Goal: Task Accomplishment & Management: Manage account settings

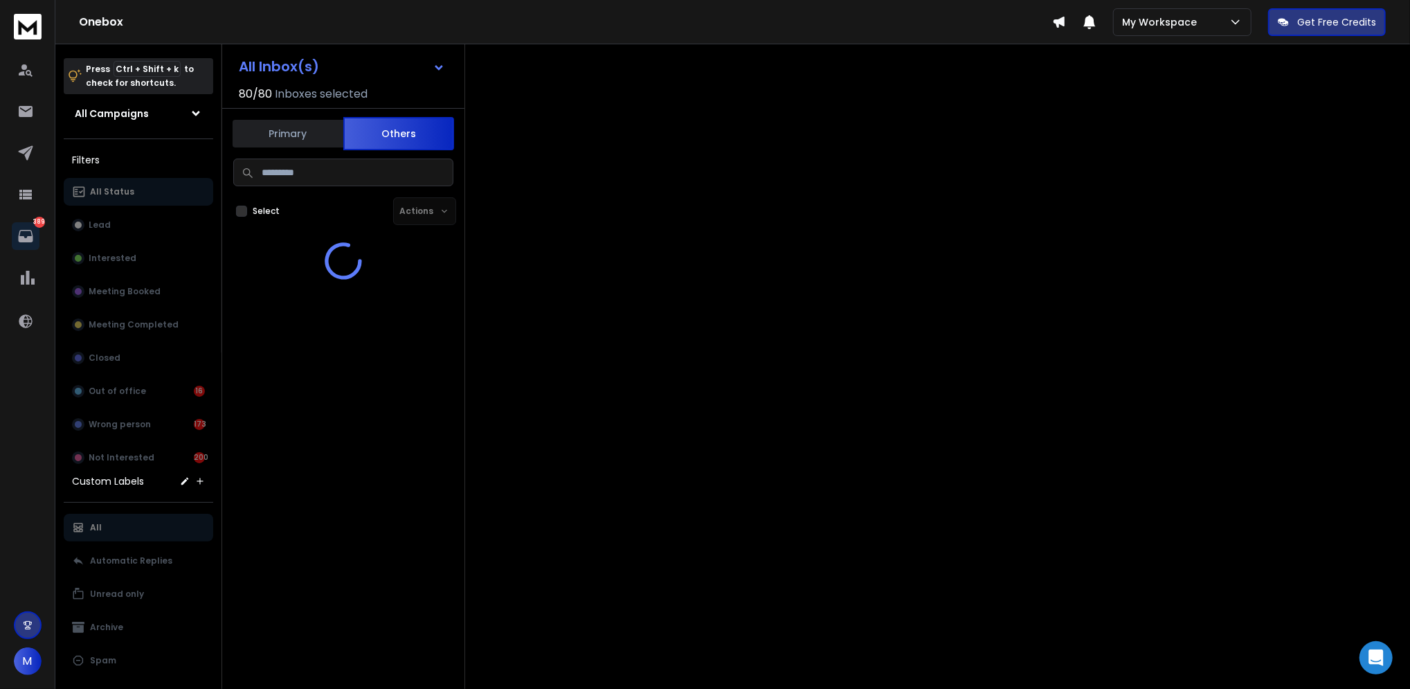
click at [346, 125] on button "Others" at bounding box center [398, 133] width 111 height 33
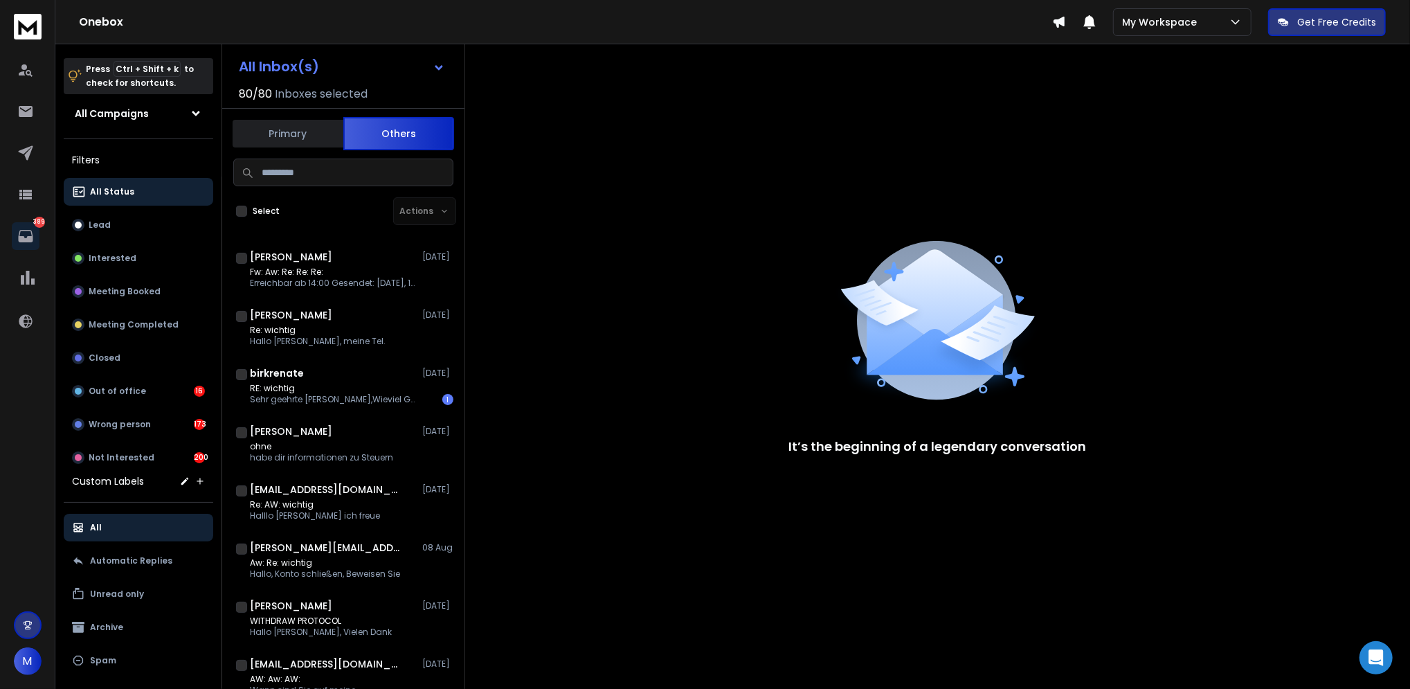
click at [26, 172] on div "389" at bounding box center [28, 198] width 32 height 285
click at [26, 157] on icon at bounding box center [25, 152] width 15 height 15
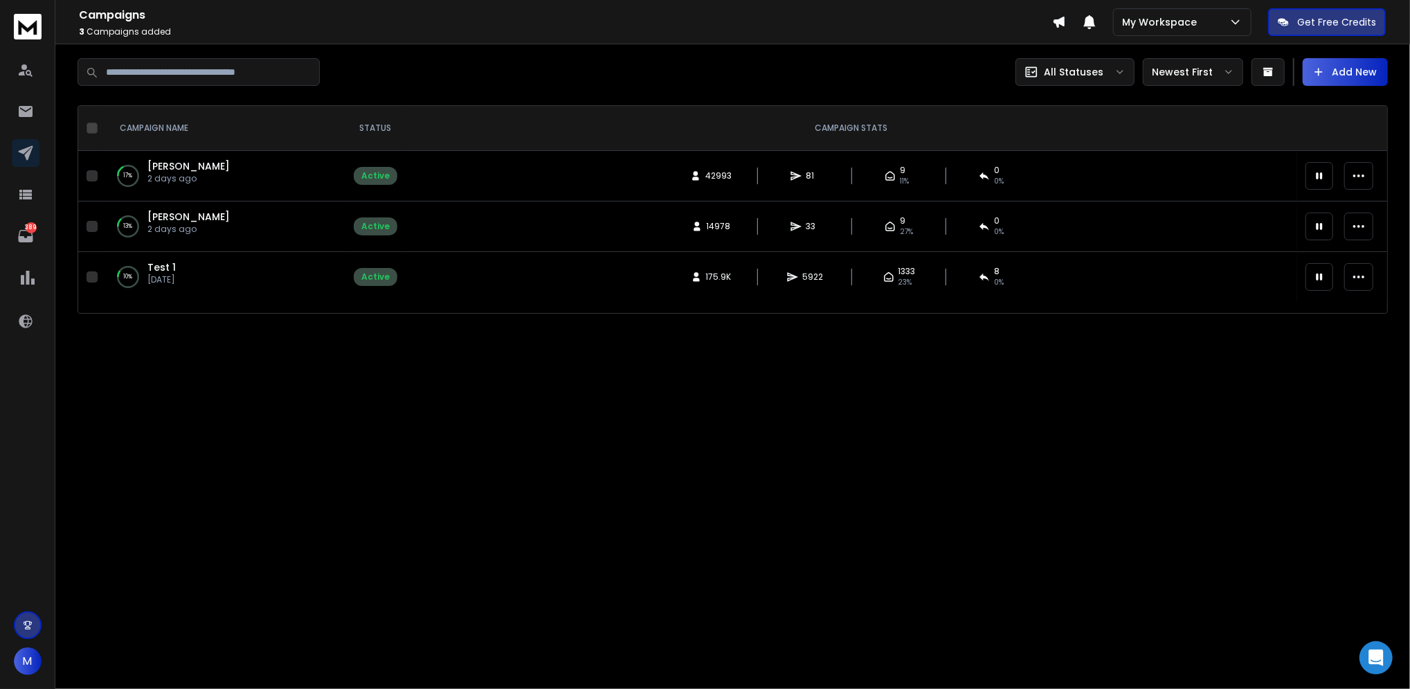
click at [200, 183] on div "17 % Thomas 2 days ago" at bounding box center [224, 175] width 215 height 33
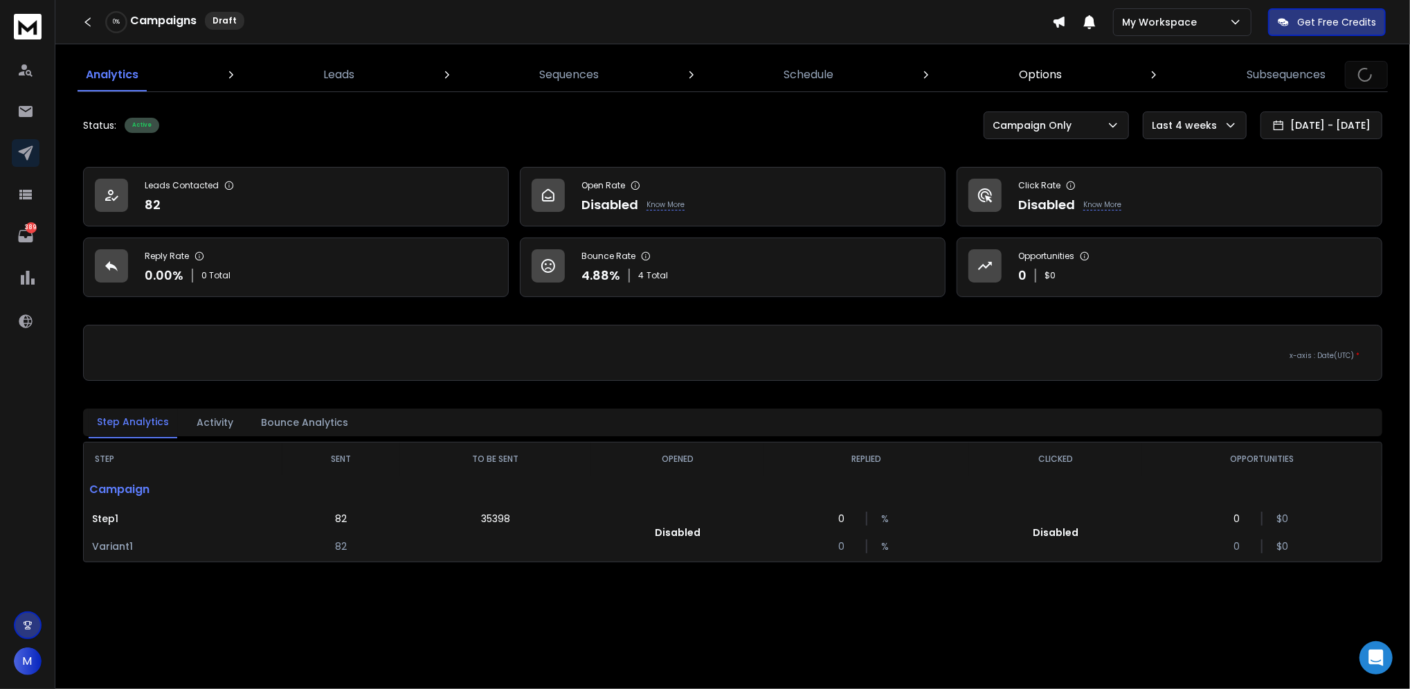
click at [1068, 72] on div "Analytics Leads Sequences Schedule Options Subsequences" at bounding box center [706, 74] width 1257 height 33
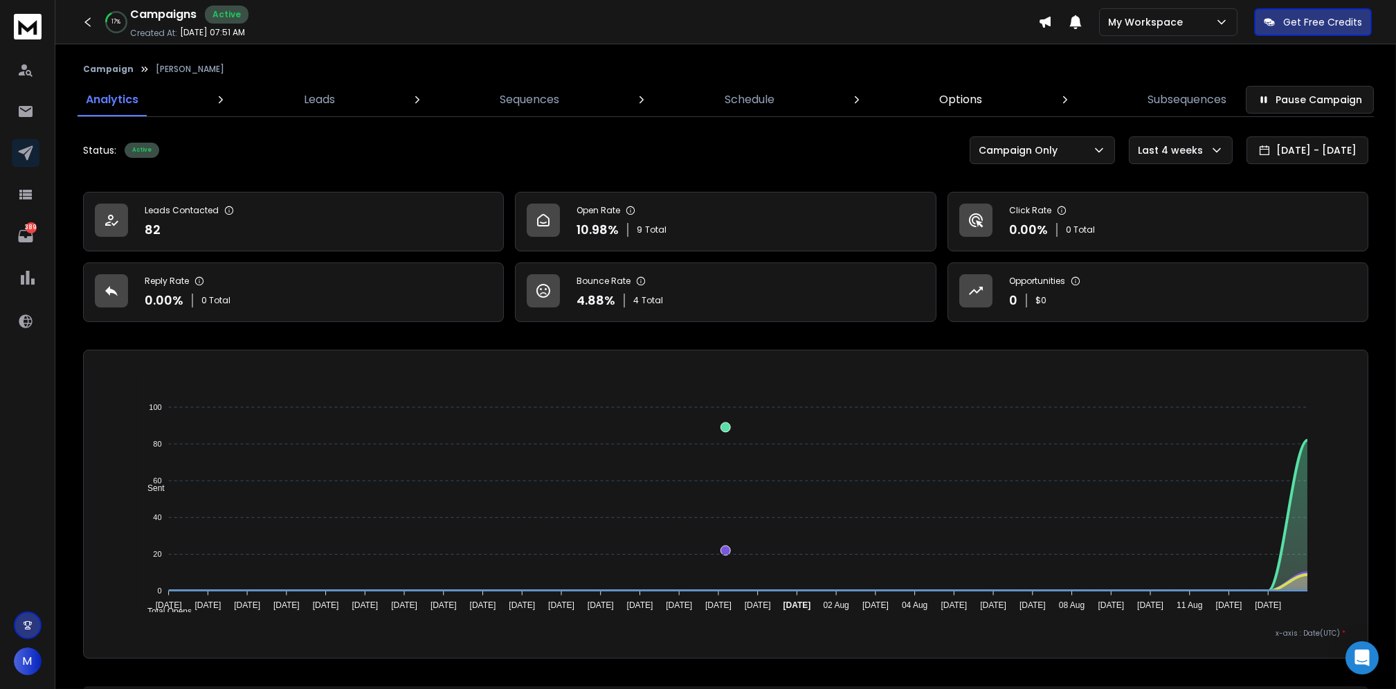
click at [958, 100] on p "Options" at bounding box center [960, 99] width 43 height 17
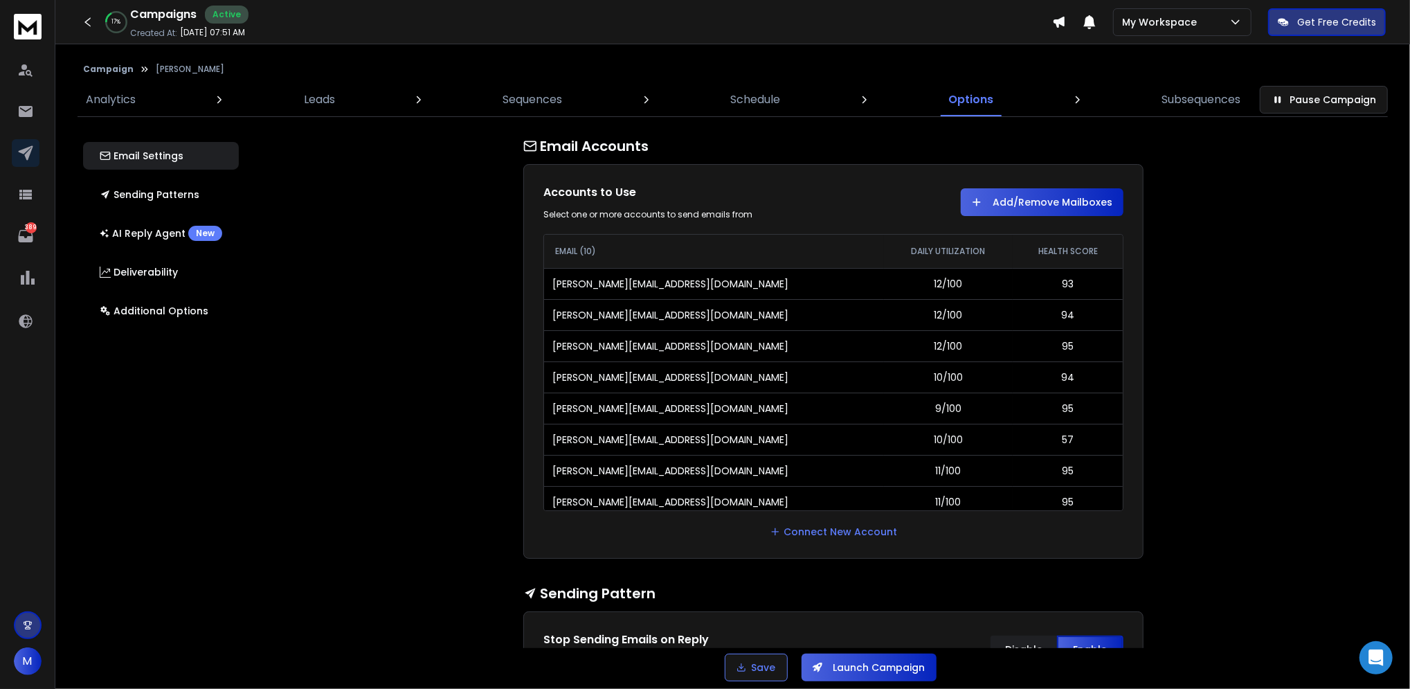
scroll to position [69, 0]
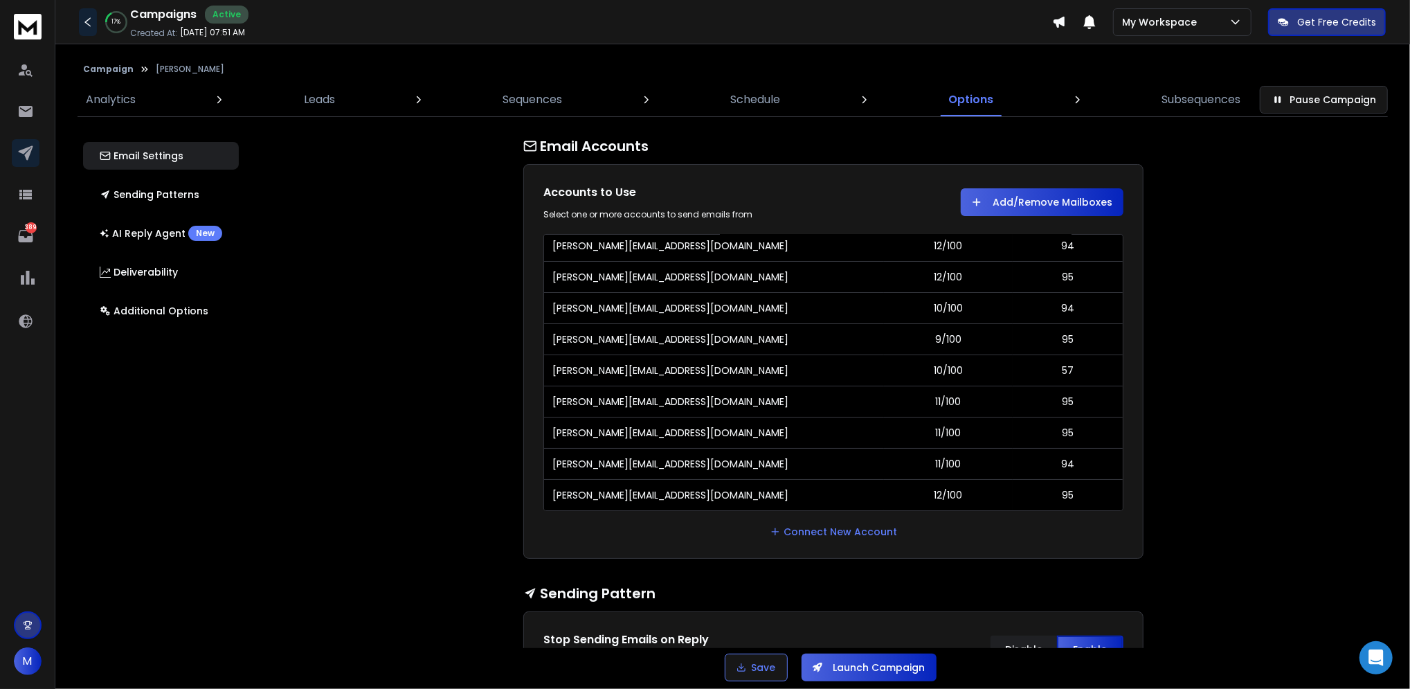
click at [89, 24] on icon at bounding box center [88, 22] width 12 height 12
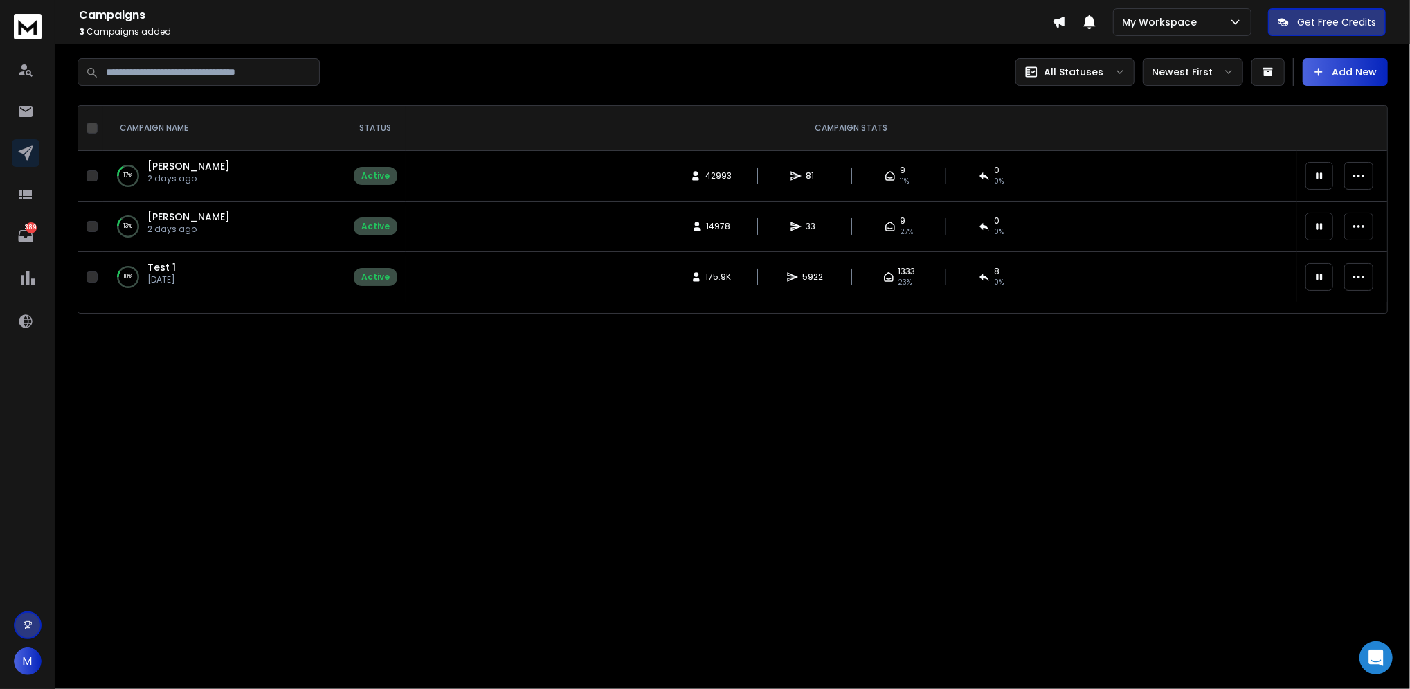
click at [174, 214] on h1 "anna" at bounding box center [188, 217] width 82 height 14
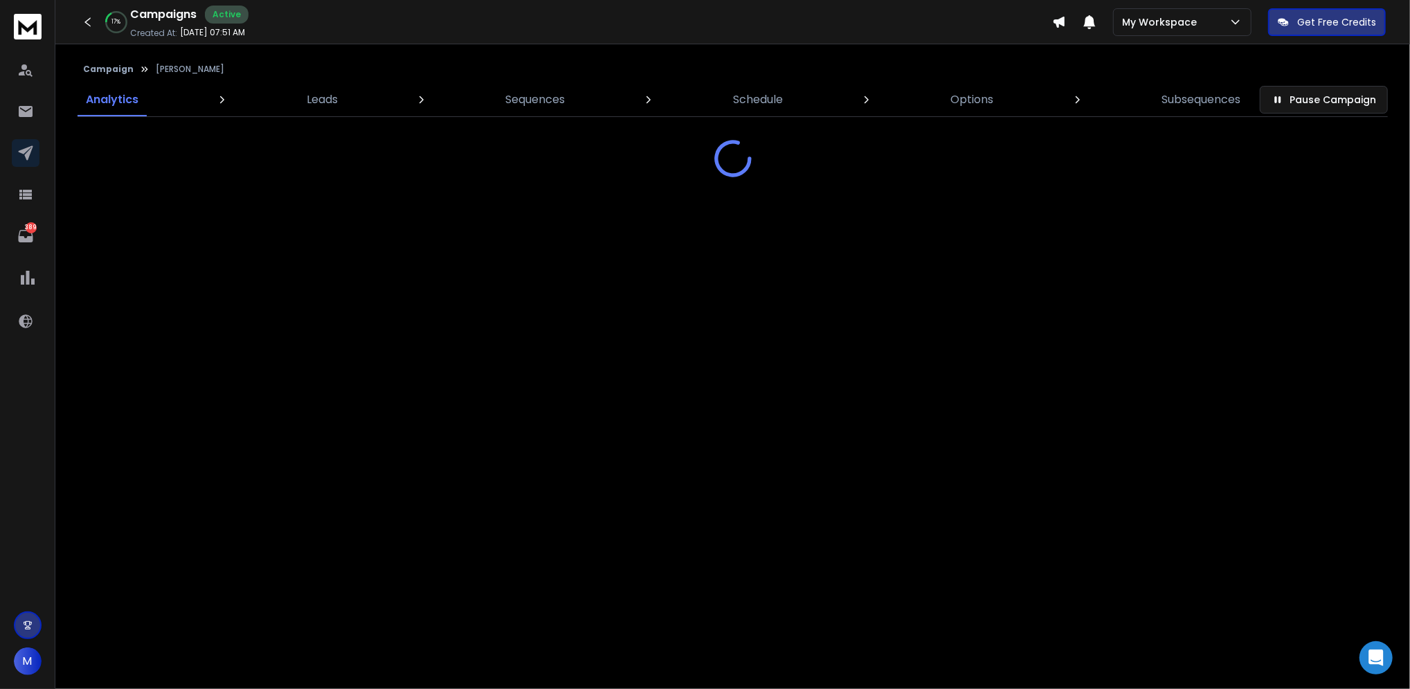
click at [484, 102] on div "Analytics Leads Sequences Schedule Options Subsequences" at bounding box center [663, 99] width 1171 height 33
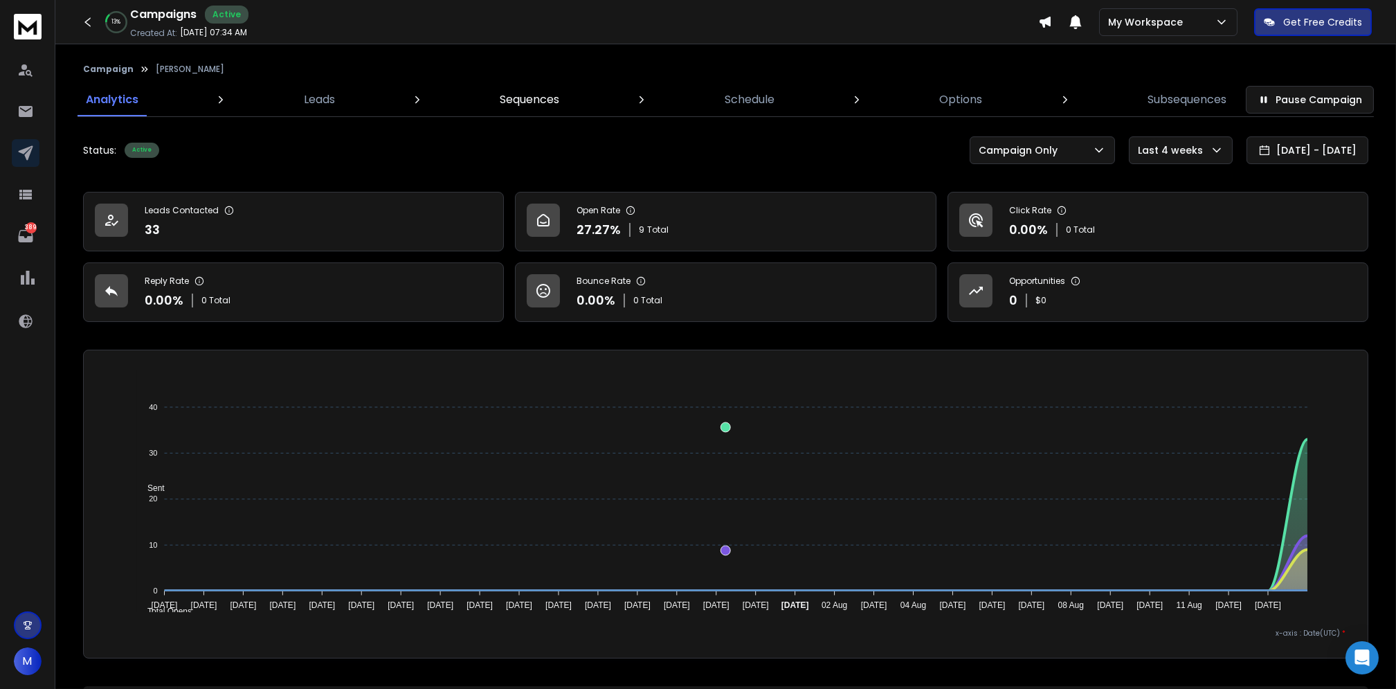
click at [492, 101] on link "Sequences" at bounding box center [530, 99] width 76 height 33
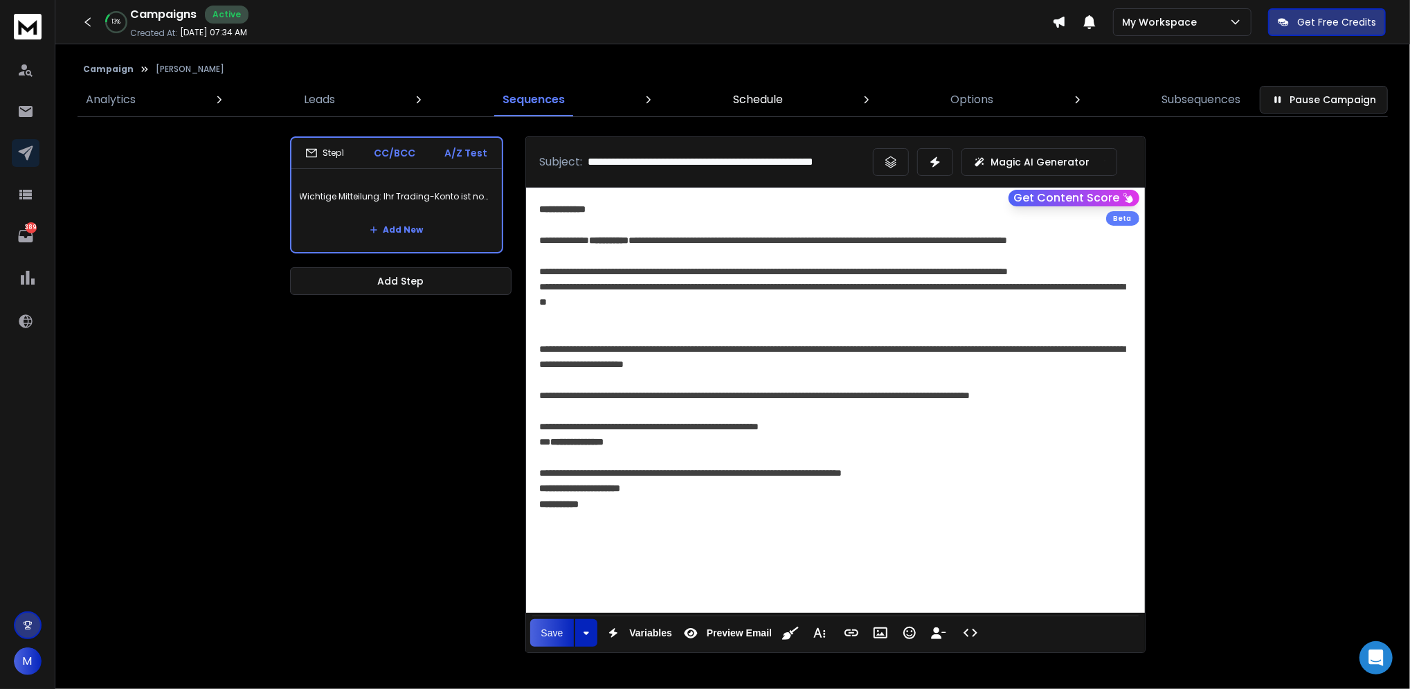
click at [745, 91] on p "Schedule" at bounding box center [758, 99] width 50 height 17
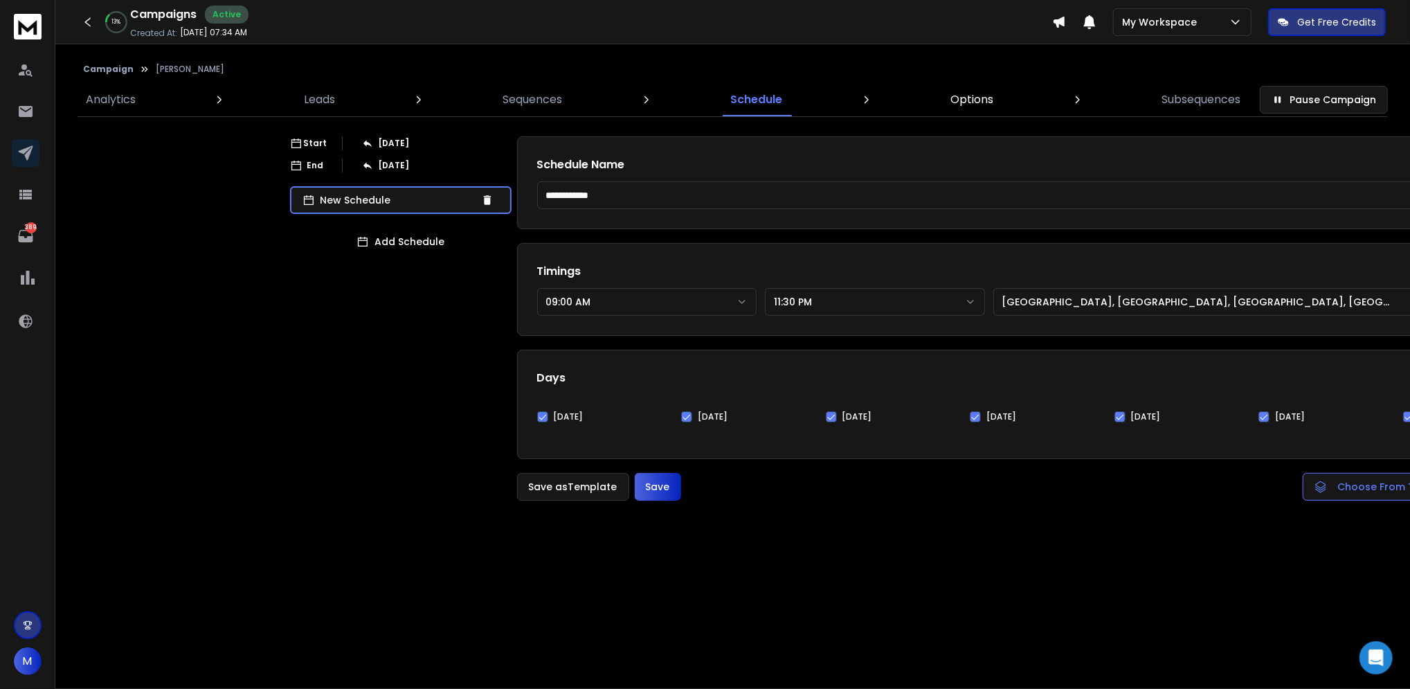
click at [958, 89] on link "Options" at bounding box center [972, 99] width 60 height 33
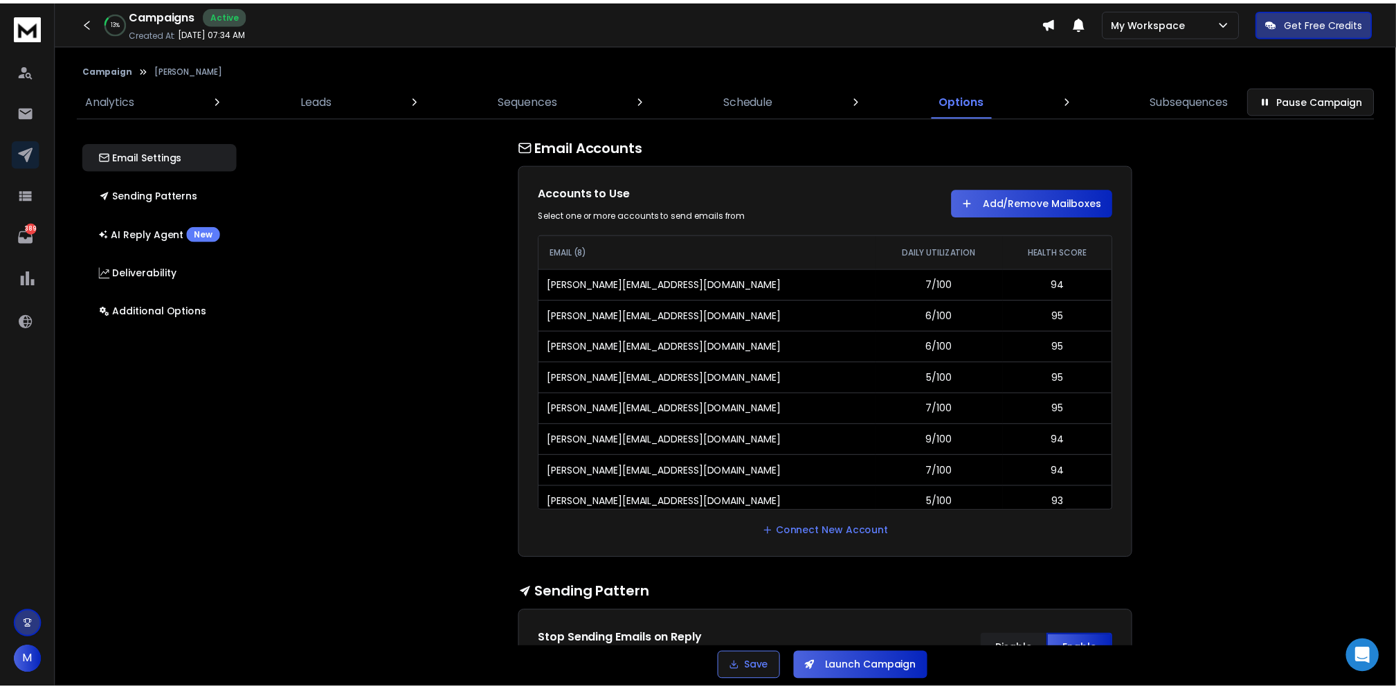
scroll to position [7, 0]
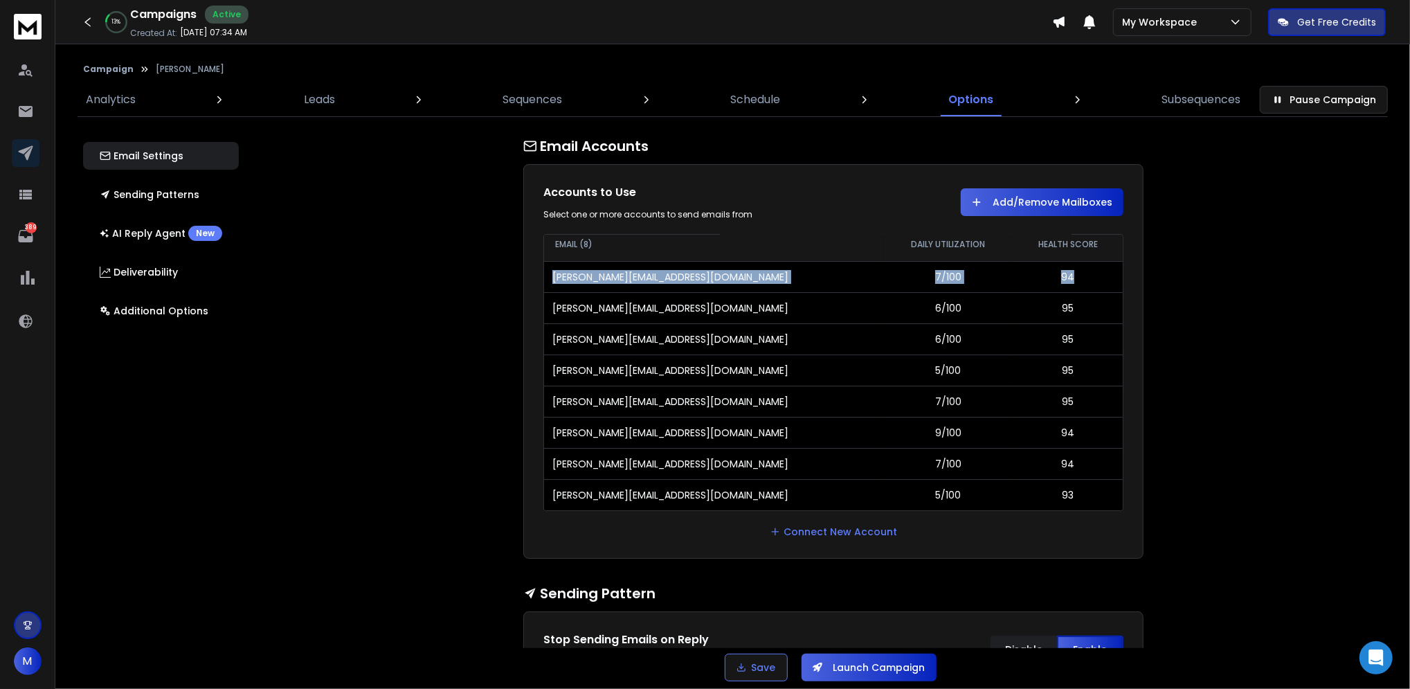
drag, startPoint x: 1108, startPoint y: 279, endPoint x: 1106, endPoint y: 254, distance: 25.0
click at [1106, 254] on table "EMAIL (8) DAILY UTILIZATION HEALTH SCORE anna@activeetrade.com 7/100 94 anna@ac…" at bounding box center [833, 369] width 579 height 282
click at [22, 113] on icon at bounding box center [26, 111] width 14 height 11
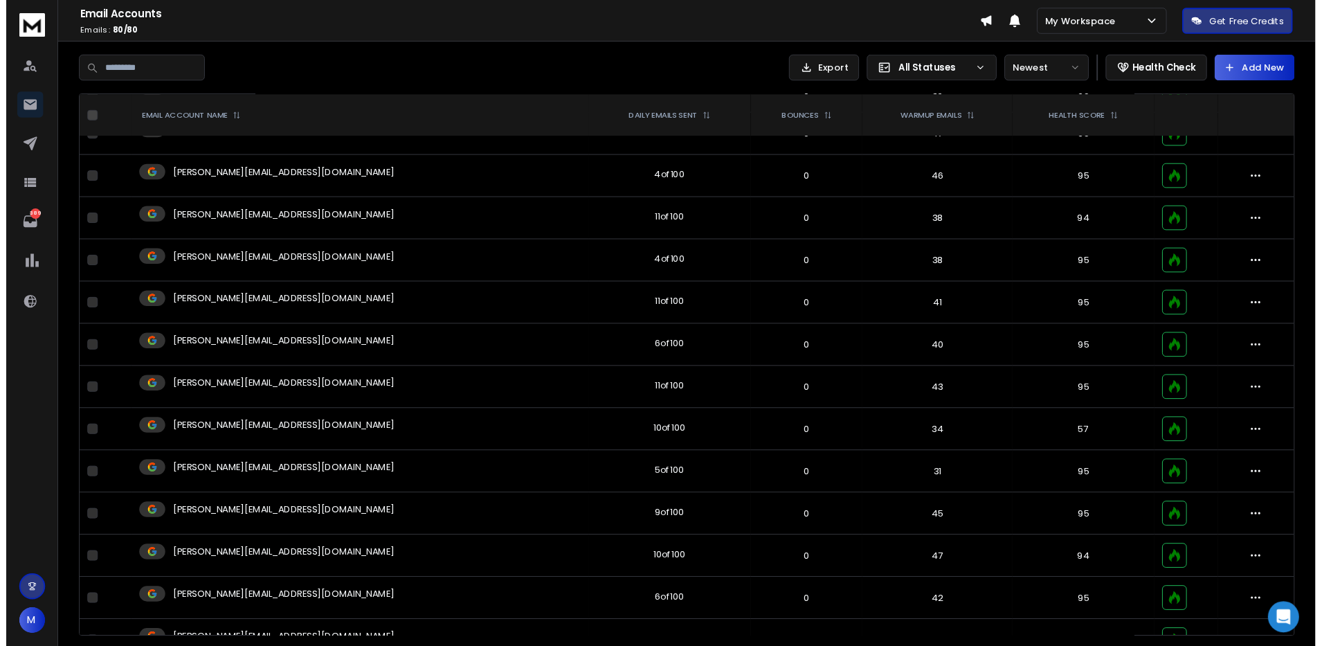
scroll to position [3082, 0]
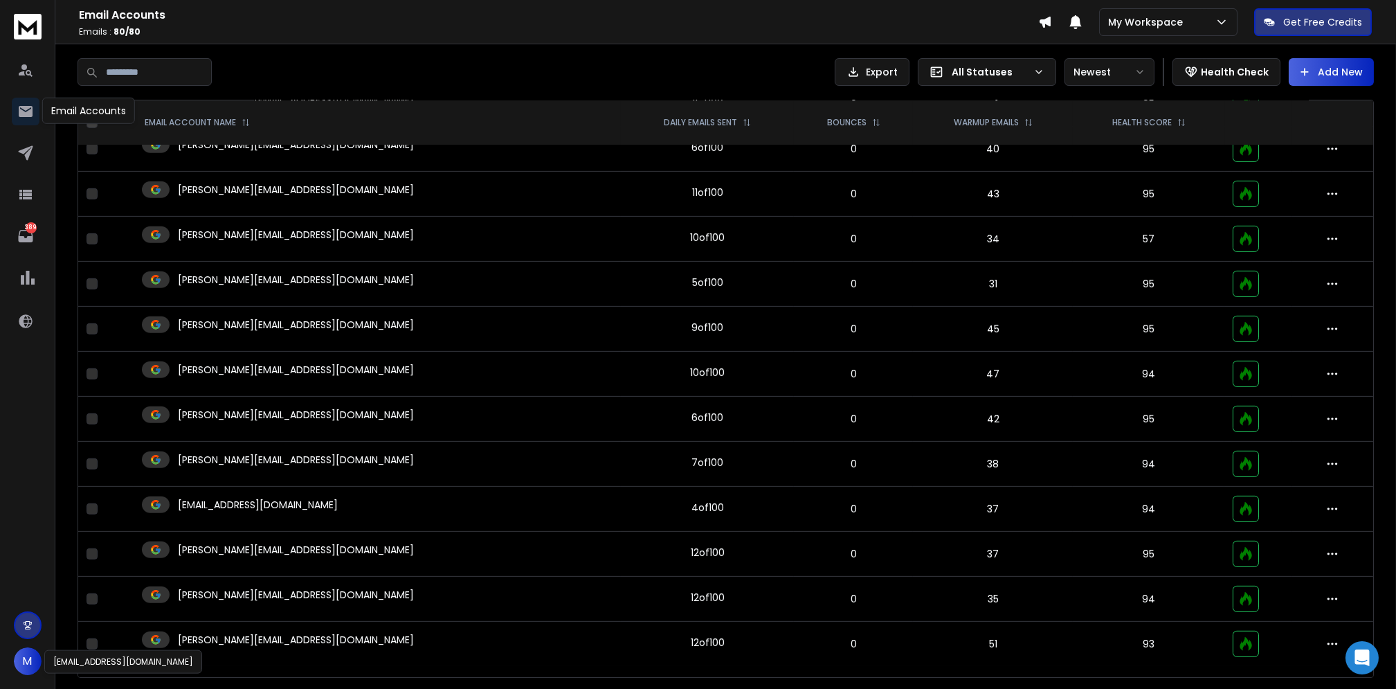
click at [18, 659] on span "M" at bounding box center [28, 661] width 28 height 28
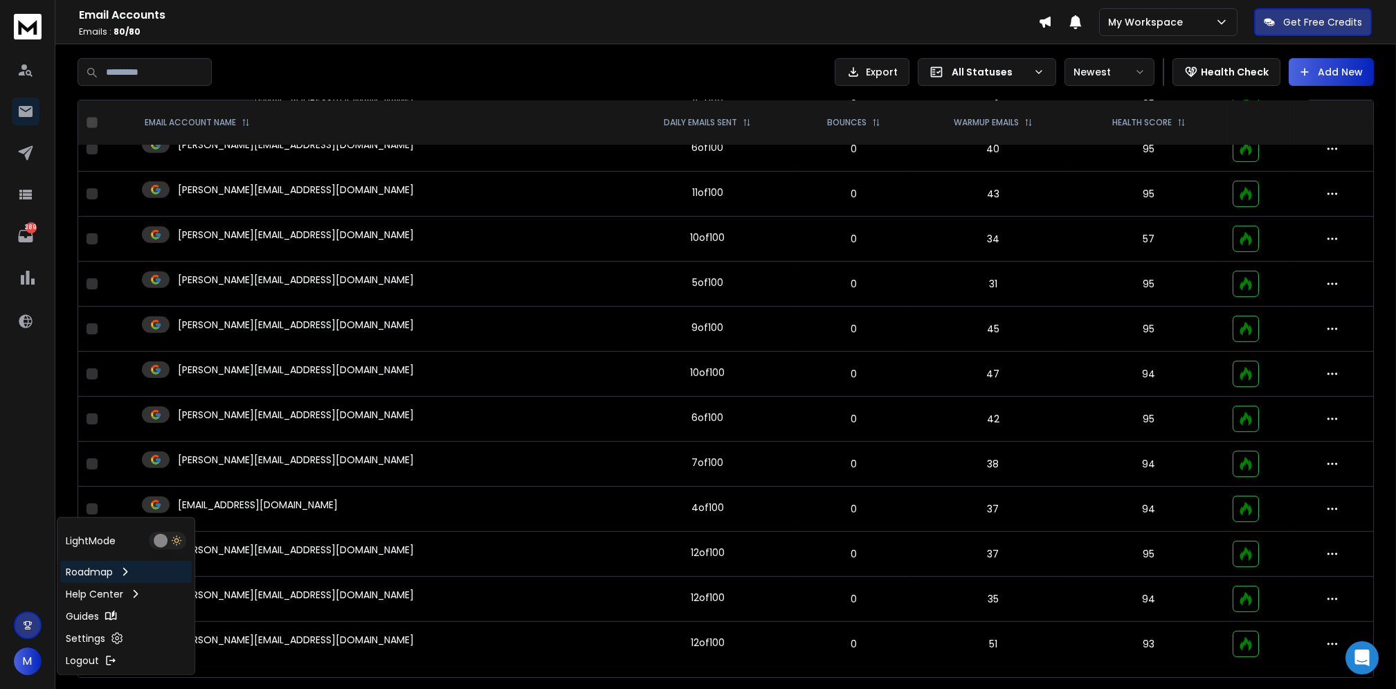
click at [58, 629] on div "Roadmap Help Center Guides Settings Logout" at bounding box center [125, 616] width 137 height 116
click at [80, 640] on p "Settings" at bounding box center [85, 638] width 39 height 14
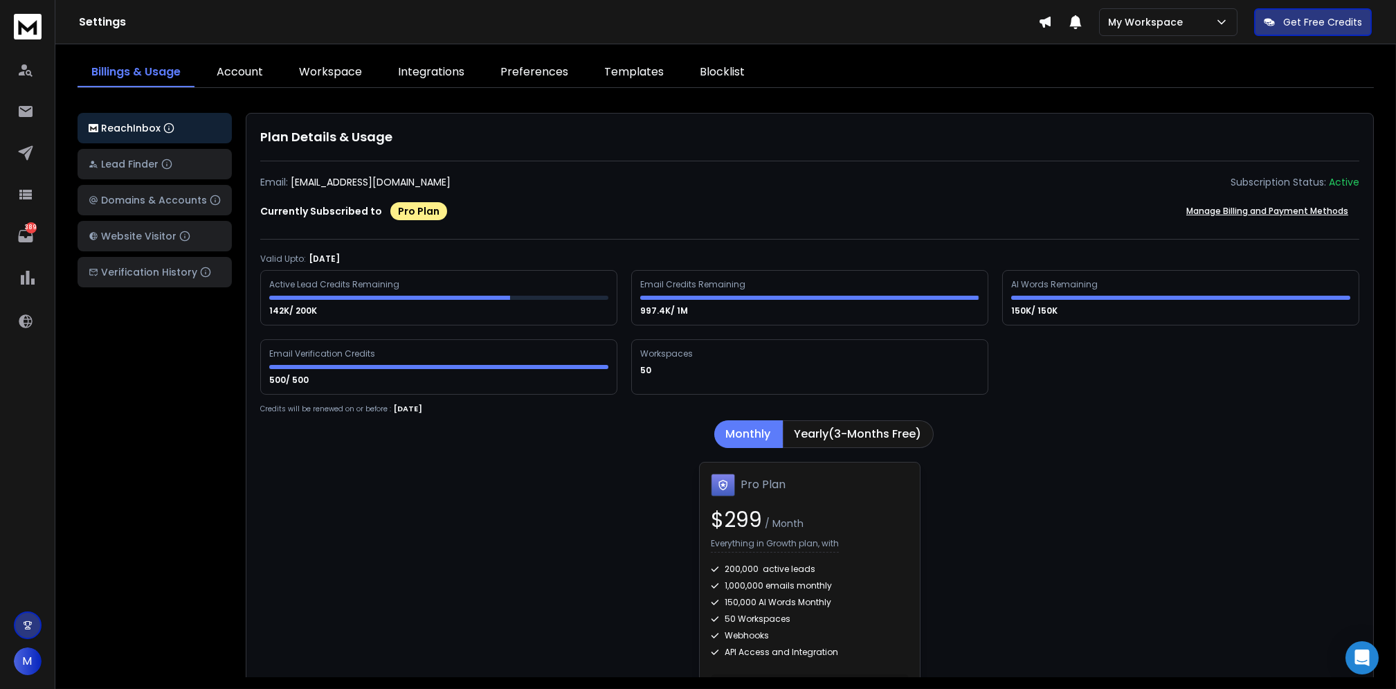
click at [371, 183] on p "[EMAIL_ADDRESS][DOMAIN_NAME]" at bounding box center [371, 182] width 160 height 14
copy p "[EMAIL_ADDRESS][DOMAIN_NAME]"
click at [29, 114] on icon at bounding box center [26, 111] width 14 height 11
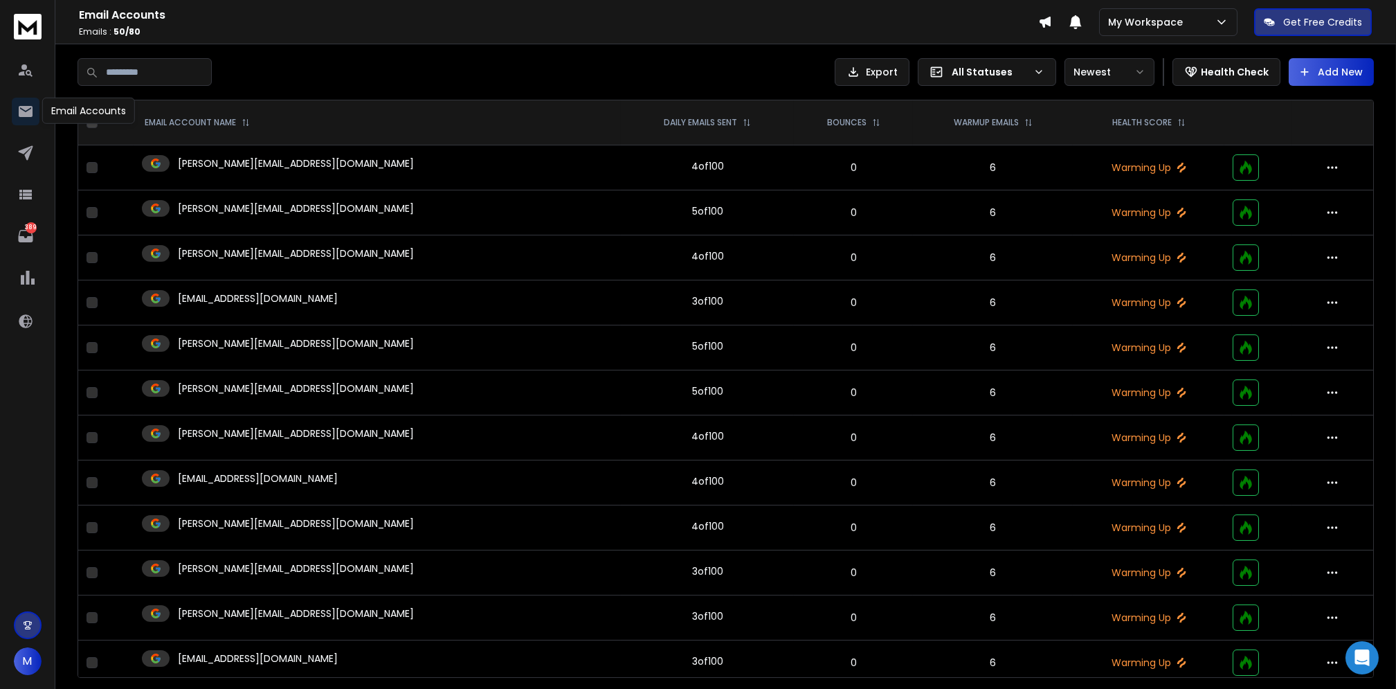
click at [1318, 69] on button "Add New" at bounding box center [1331, 72] width 85 height 28
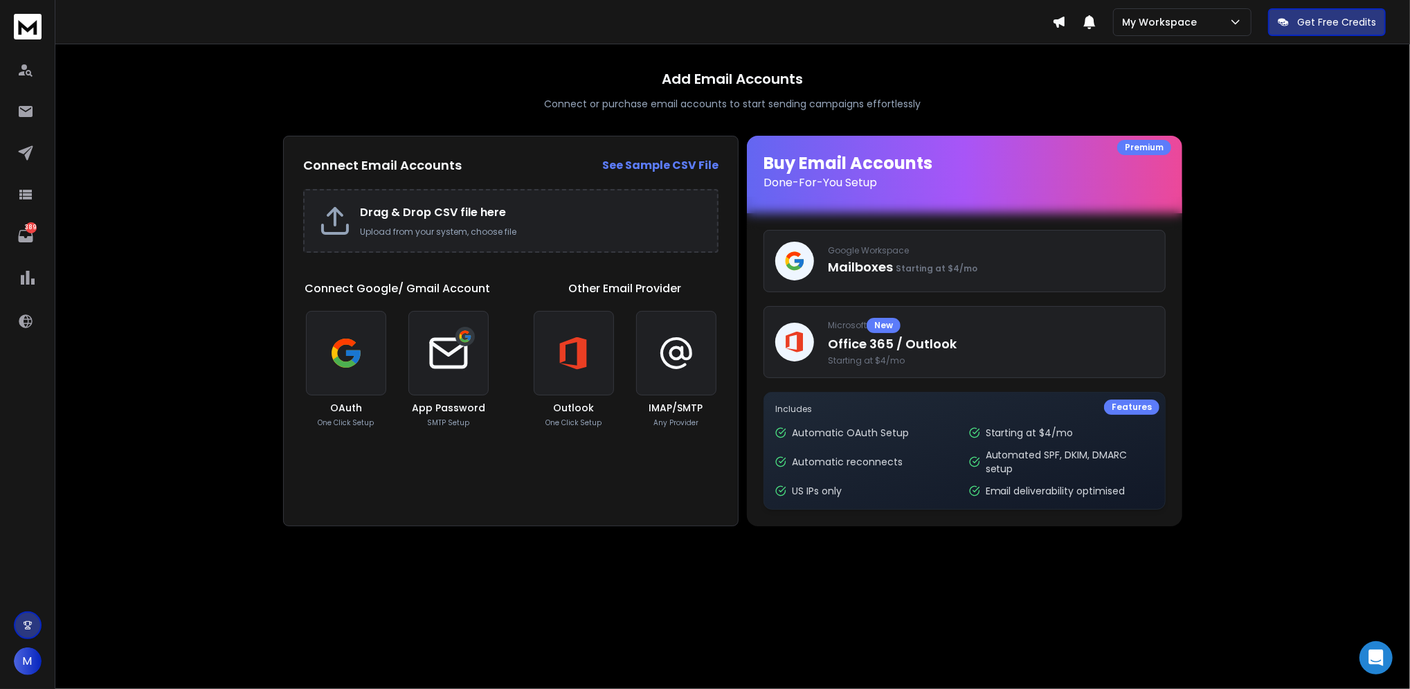
click at [815, 272] on div "Google Workspace Mailboxes Starting at $4/mo" at bounding box center [965, 261] width 402 height 62
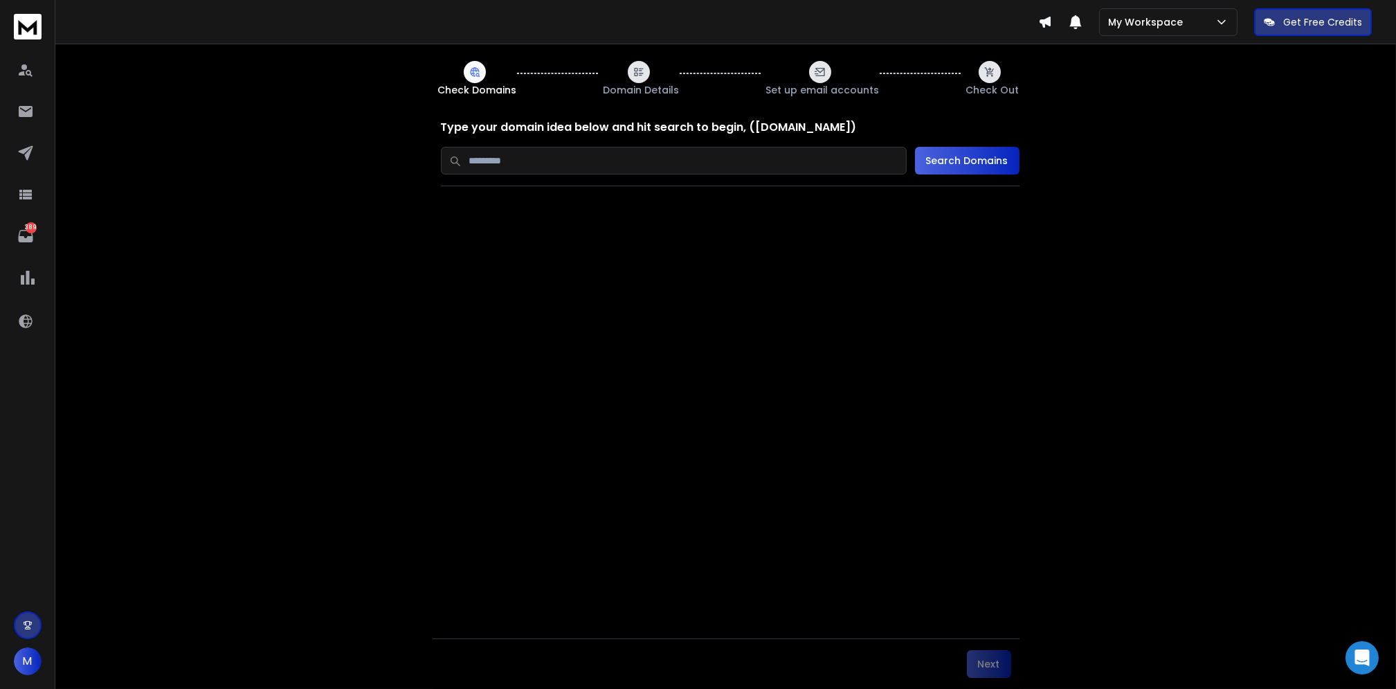
click at [696, 153] on input at bounding box center [674, 161] width 466 height 28
paste input "**********"
type input "**********"
click at [959, 180] on div "**********" at bounding box center [726, 152] width 587 height 67
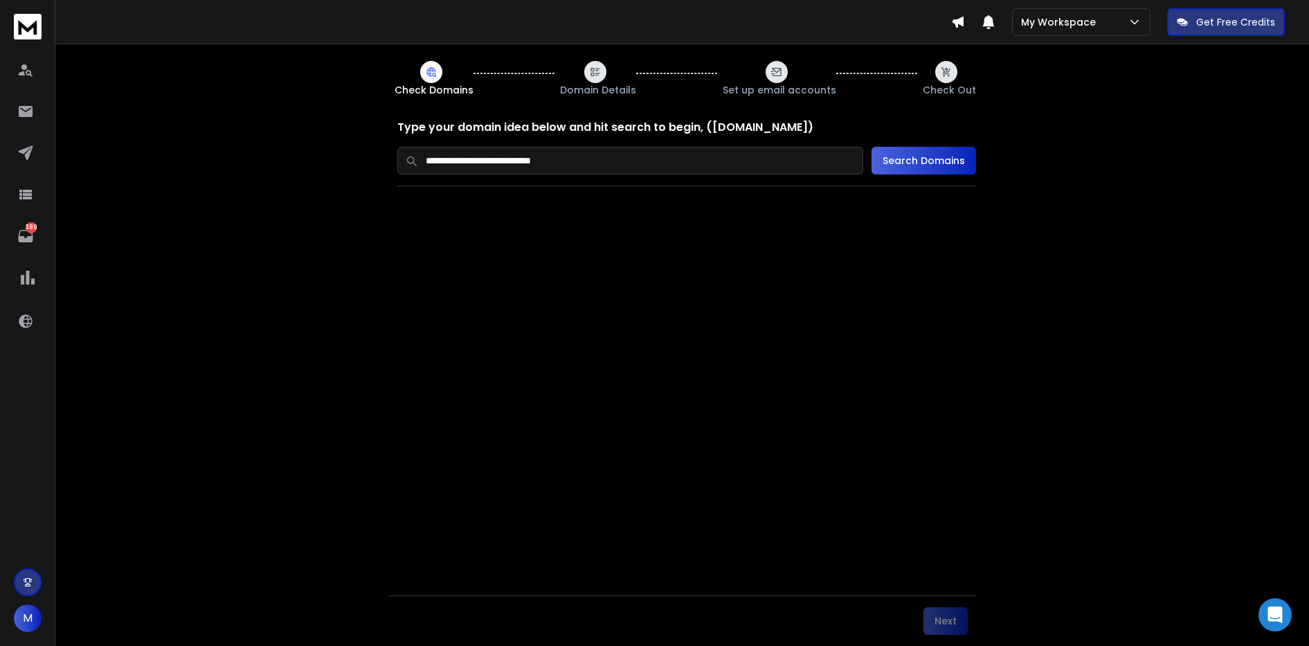
click at [899, 169] on button "Search Domains" at bounding box center [924, 161] width 105 height 28
click at [525, 156] on input "**********" at bounding box center [630, 161] width 466 height 28
click at [21, 118] on icon at bounding box center [25, 111] width 17 height 17
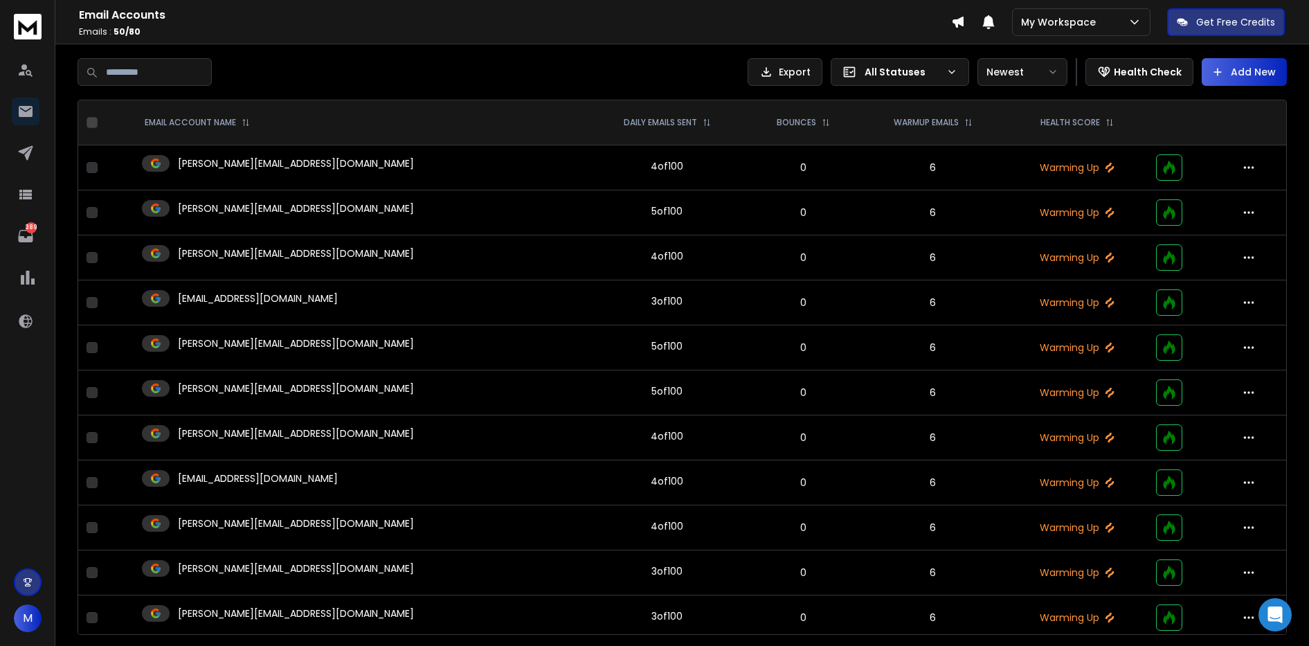
click at [1269, 75] on button "Add New" at bounding box center [1244, 72] width 85 height 28
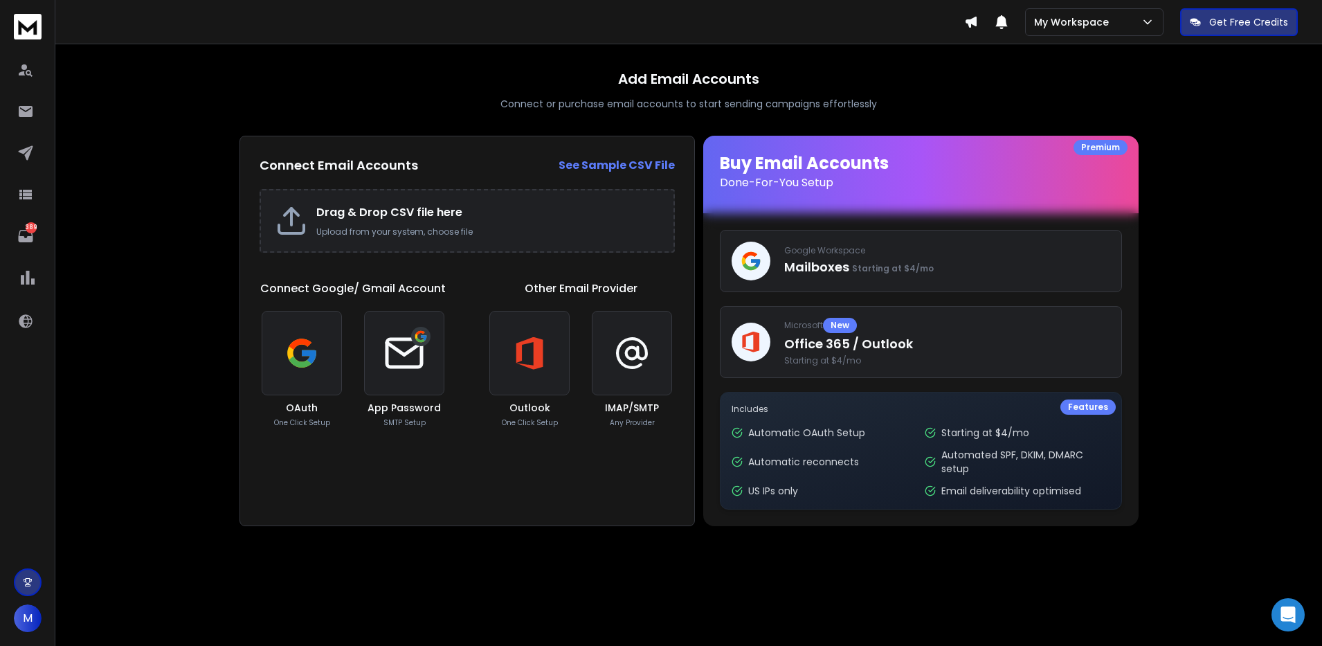
click at [309, 377] on div at bounding box center [302, 353] width 80 height 84
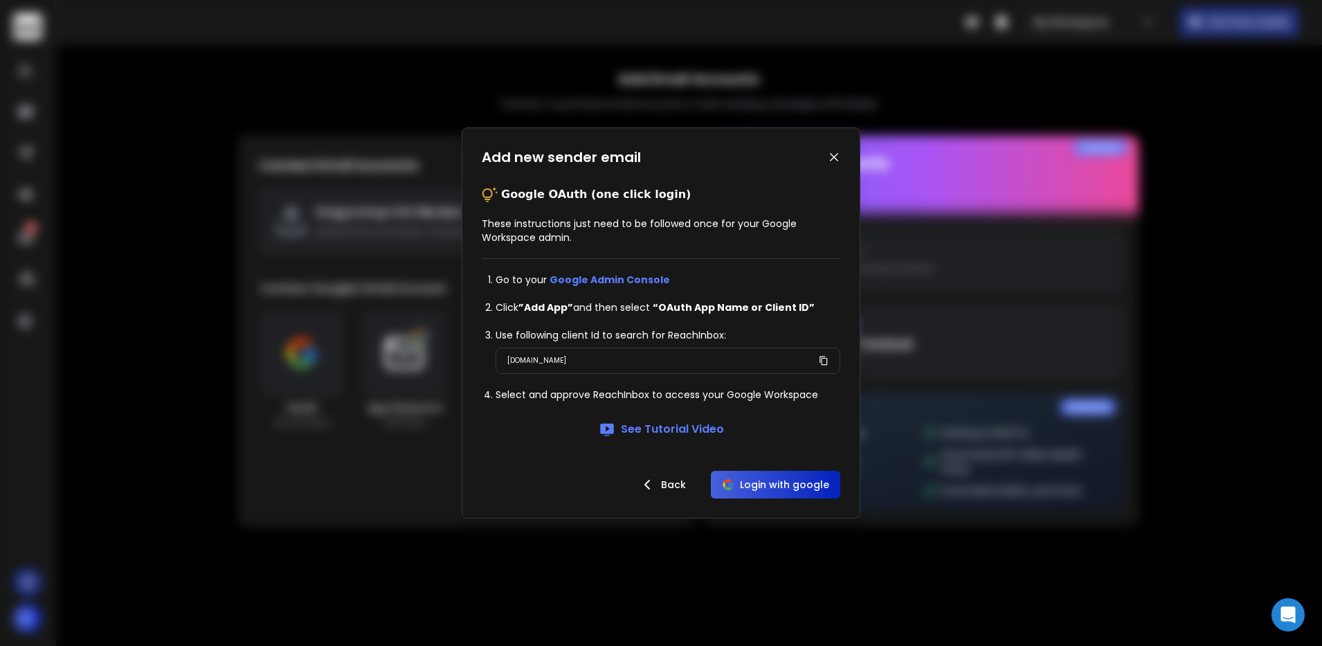
click at [776, 481] on button "Login with google" at bounding box center [775, 485] width 129 height 28
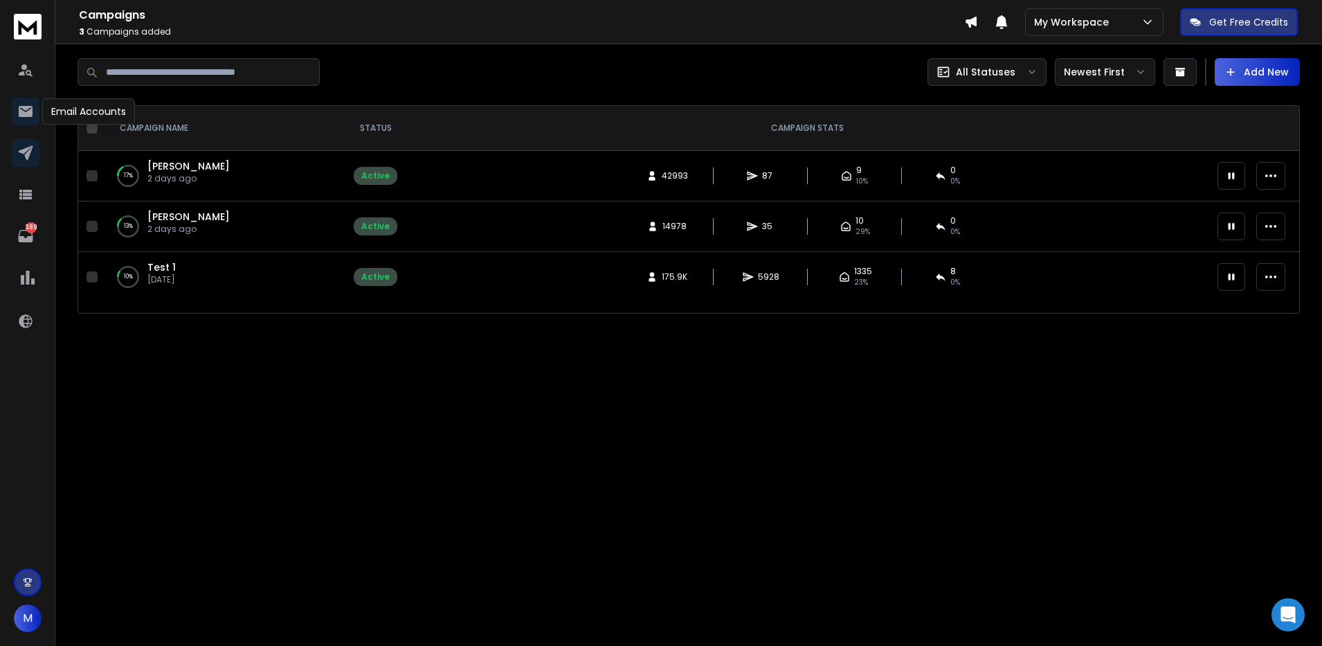
click at [28, 119] on icon at bounding box center [25, 111] width 17 height 17
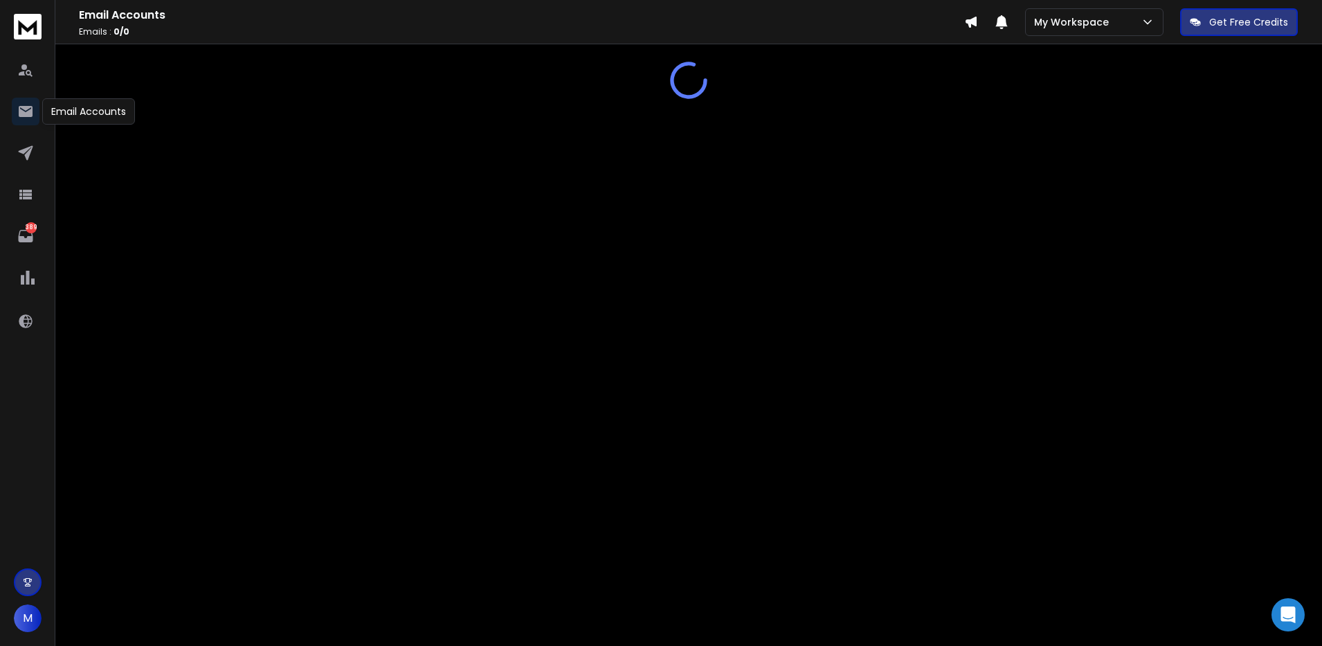
click at [28, 119] on icon at bounding box center [25, 111] width 17 height 17
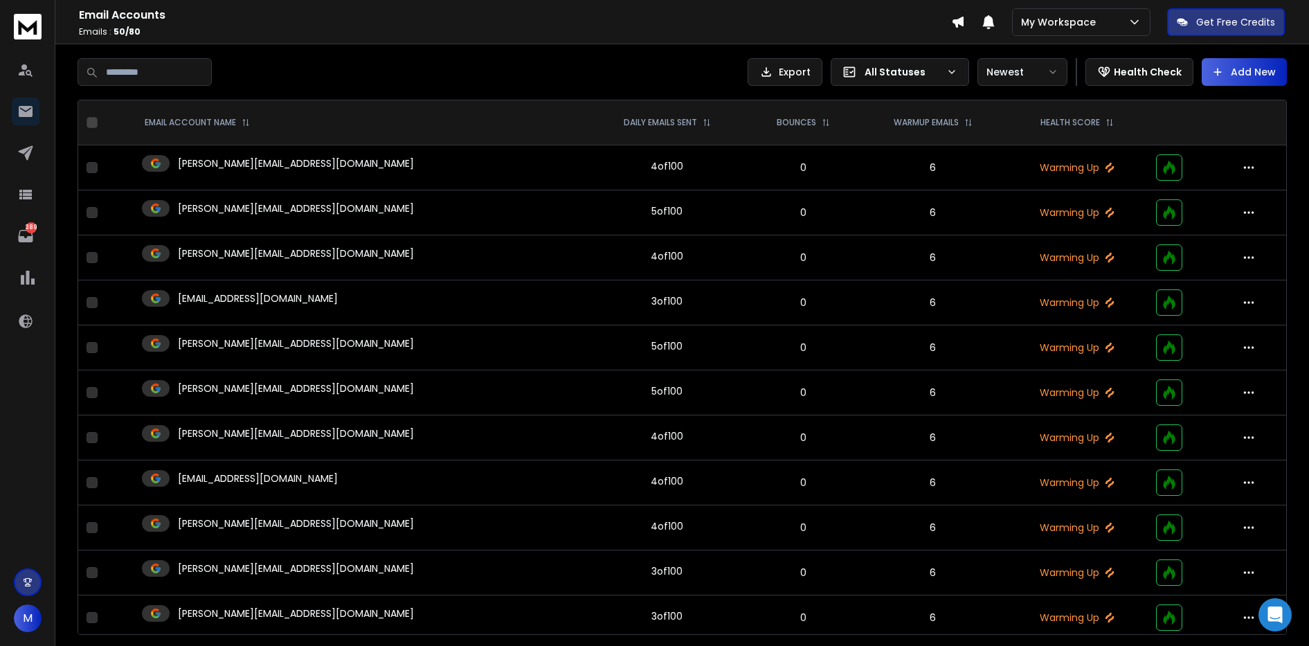
click at [1246, 60] on button "Add New" at bounding box center [1244, 72] width 85 height 28
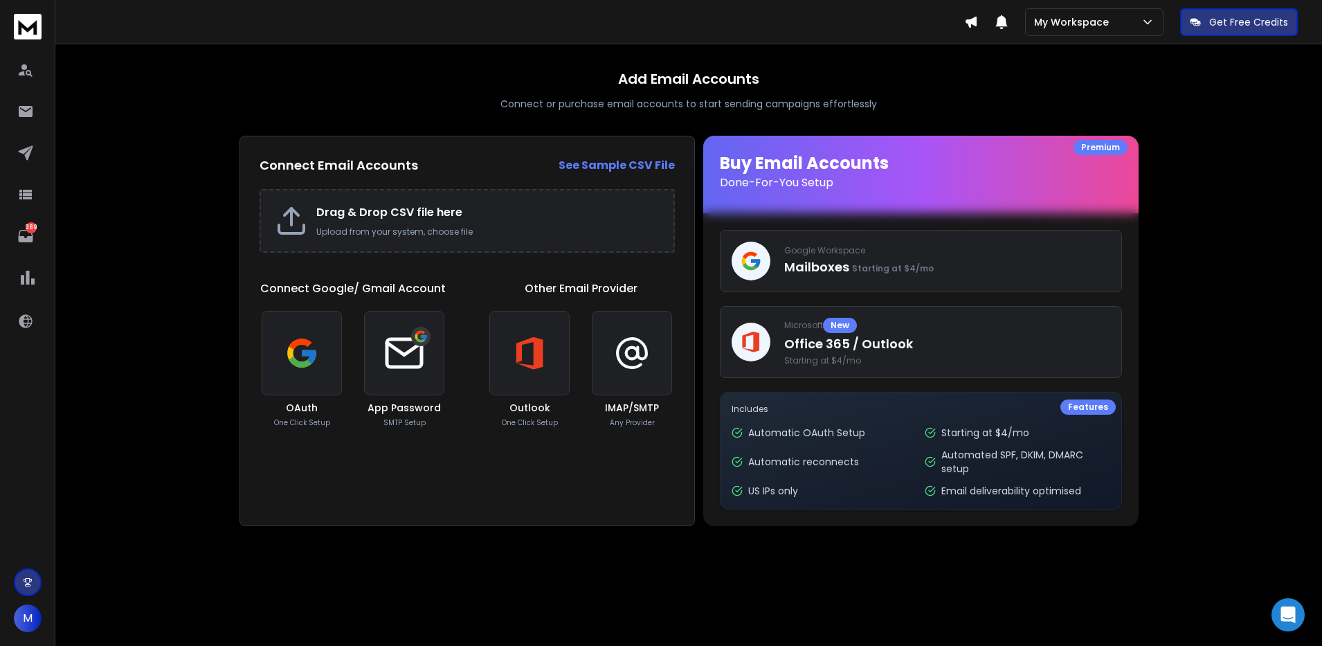
click at [422, 352] on icon at bounding box center [404, 353] width 35 height 28
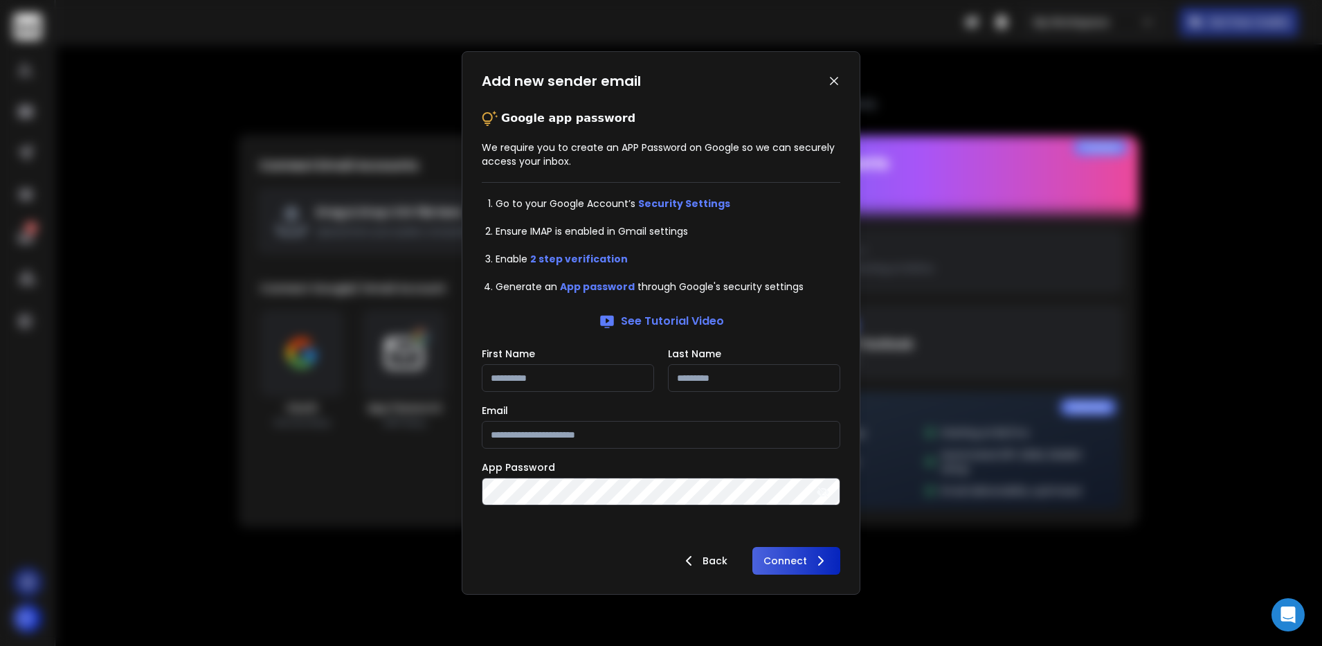
click at [521, 369] on input "text" at bounding box center [568, 378] width 172 height 28
click at [545, 448] on input "email" at bounding box center [661, 435] width 359 height 28
paste input "******"
type input "******"
click at [546, 402] on form "First Name Last Name Email App Password Back Connect" at bounding box center [661, 462] width 359 height 226
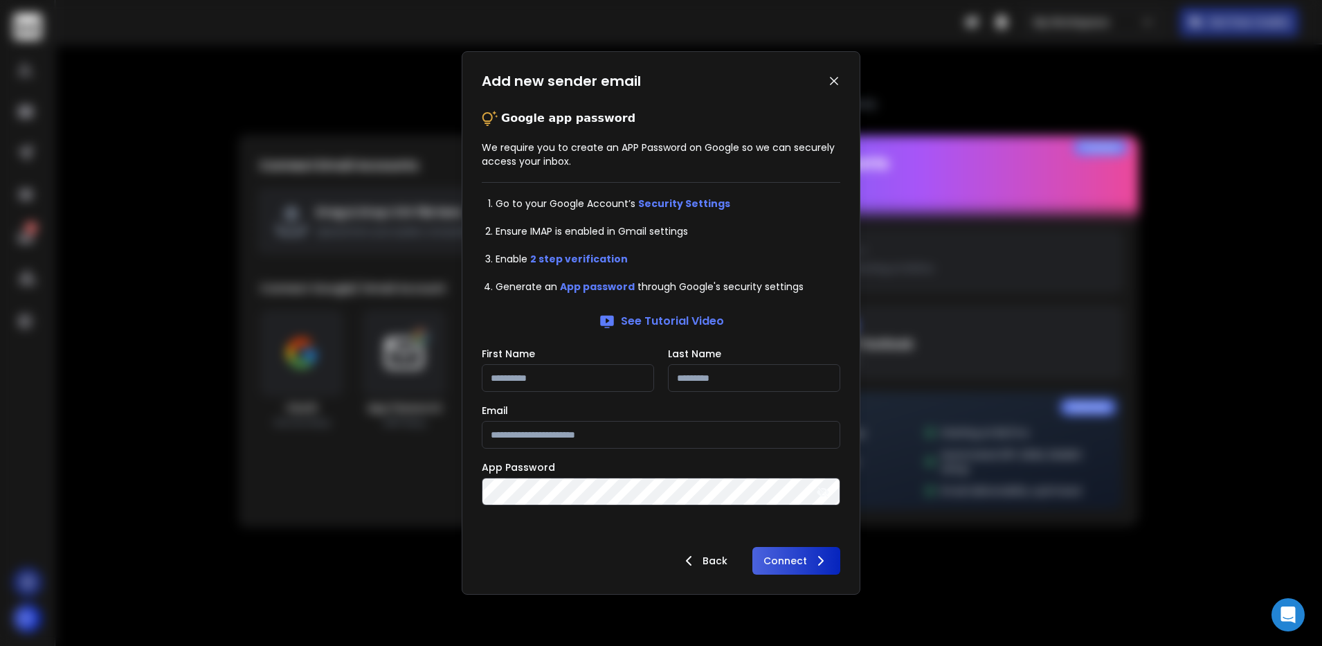
click at [552, 433] on input "email" at bounding box center [661, 435] width 359 height 28
type input "**********"
click at [505, 429] on input "**********" at bounding box center [661, 435] width 359 height 28
click at [513, 361] on div "First Name" at bounding box center [568, 370] width 172 height 43
click at [514, 365] on input "text" at bounding box center [568, 378] width 172 height 28
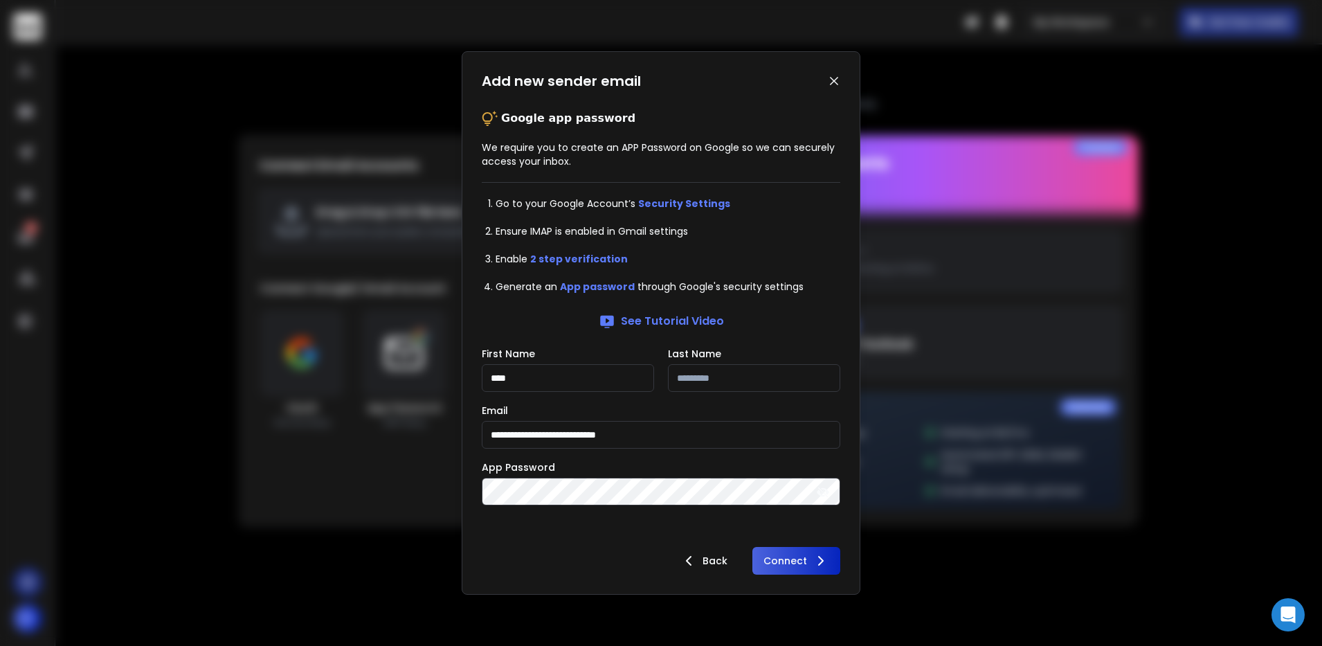
type input "****"
type input "*******"
click at [753, 547] on button "Connect" at bounding box center [797, 561] width 88 height 28
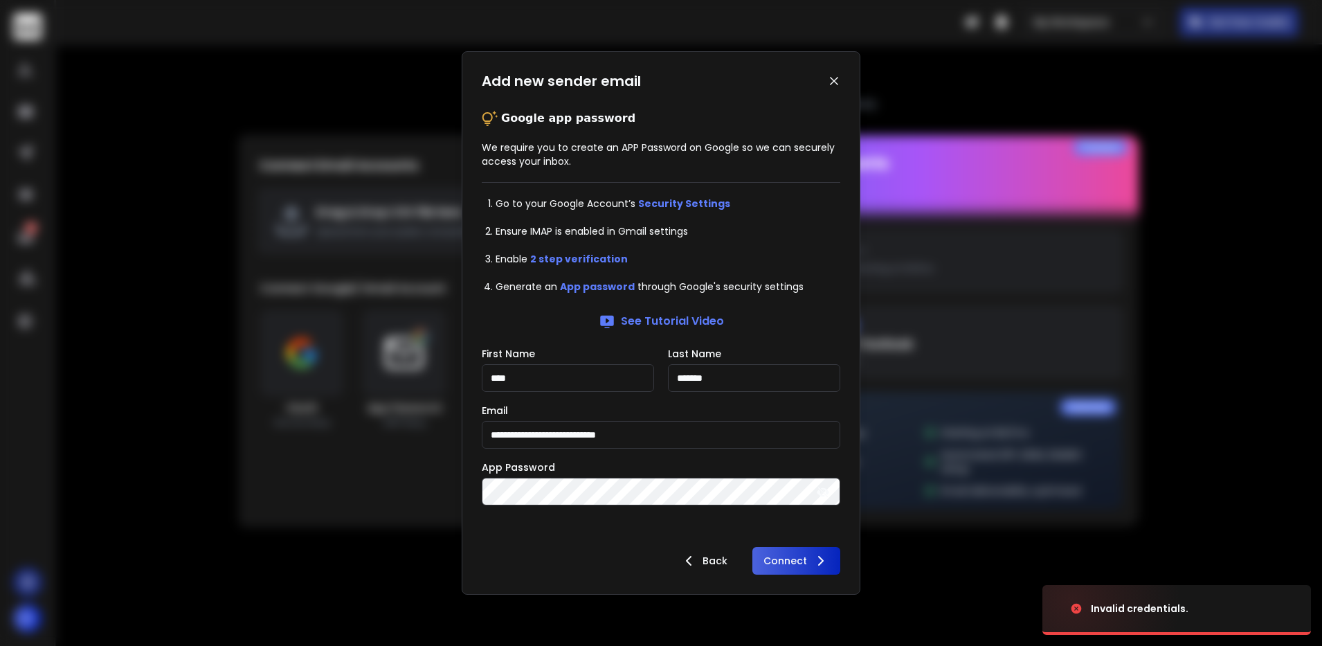
click at [840, 100] on div "**********" at bounding box center [661, 322] width 359 height 503
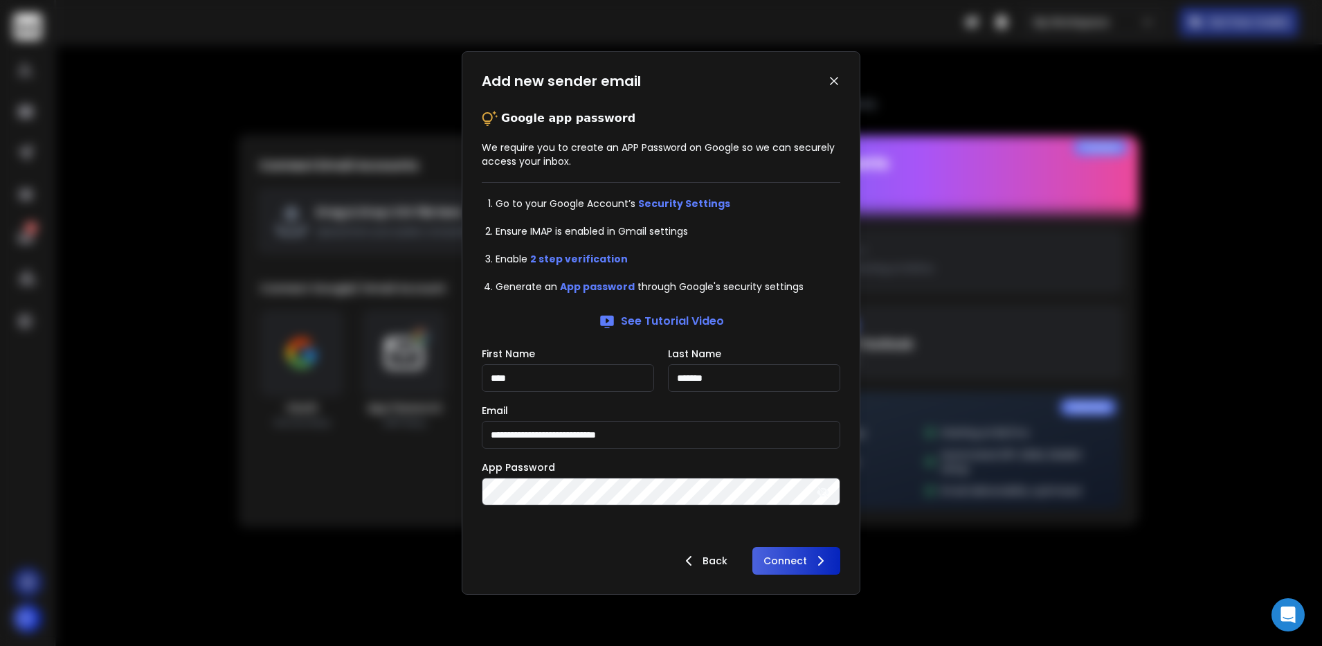
drag, startPoint x: 837, startPoint y: 96, endPoint x: 847, endPoint y: 93, distance: 10.7
click at [847, 93] on div "**********" at bounding box center [661, 322] width 399 height 543
click at [836, 79] on icon at bounding box center [834, 81] width 8 height 8
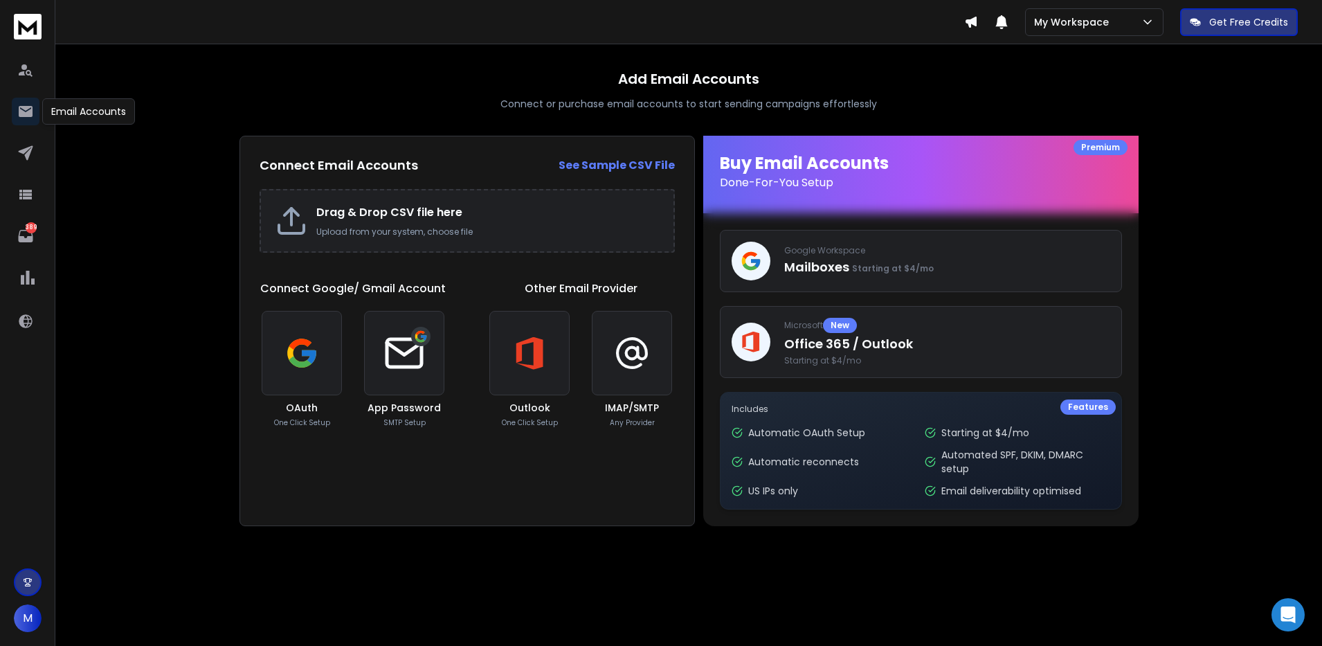
click at [15, 107] on link at bounding box center [26, 112] width 28 height 28
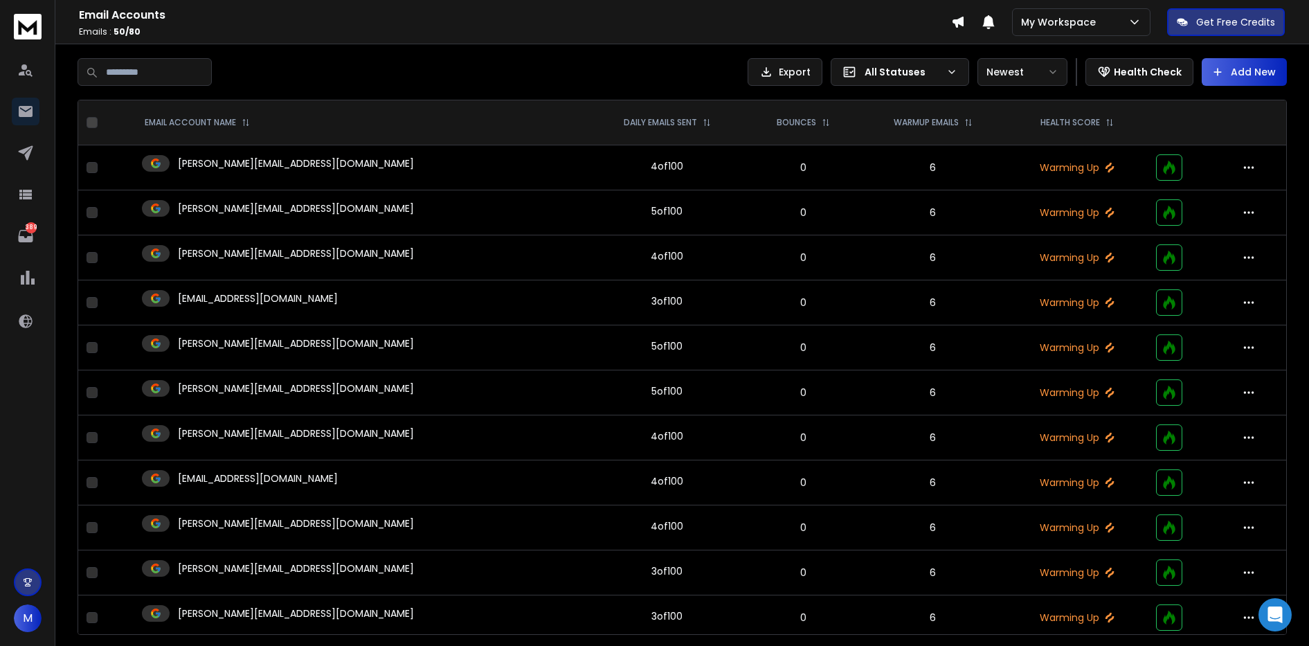
click at [42, 3] on div "389 M" at bounding box center [27, 323] width 55 height 646
click at [14, 150] on link at bounding box center [26, 153] width 28 height 28
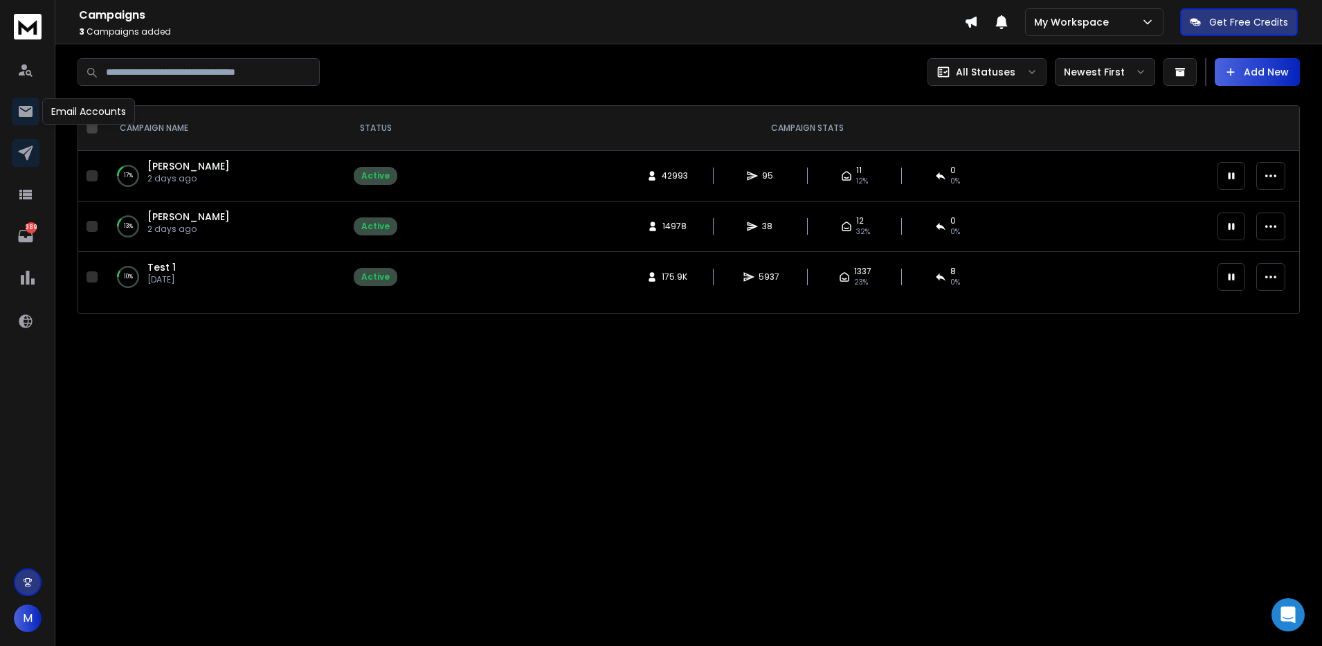
click at [32, 124] on link at bounding box center [26, 112] width 28 height 28
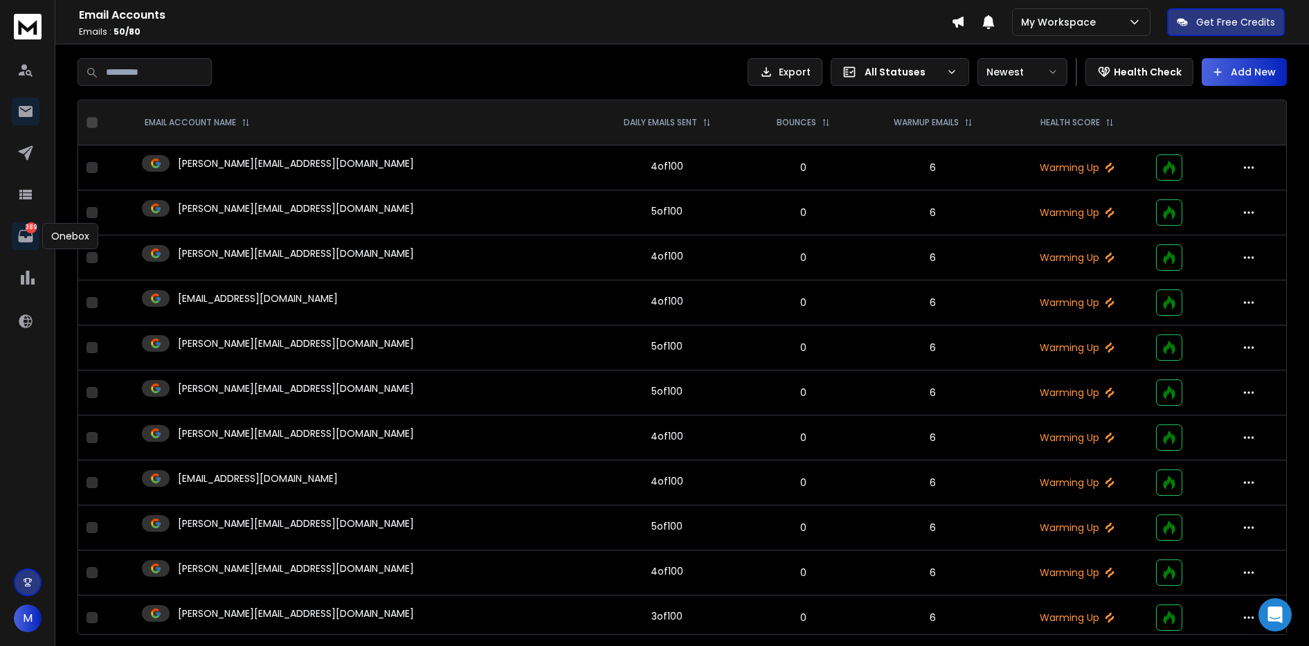
click at [31, 228] on p "389" at bounding box center [31, 227] width 11 height 11
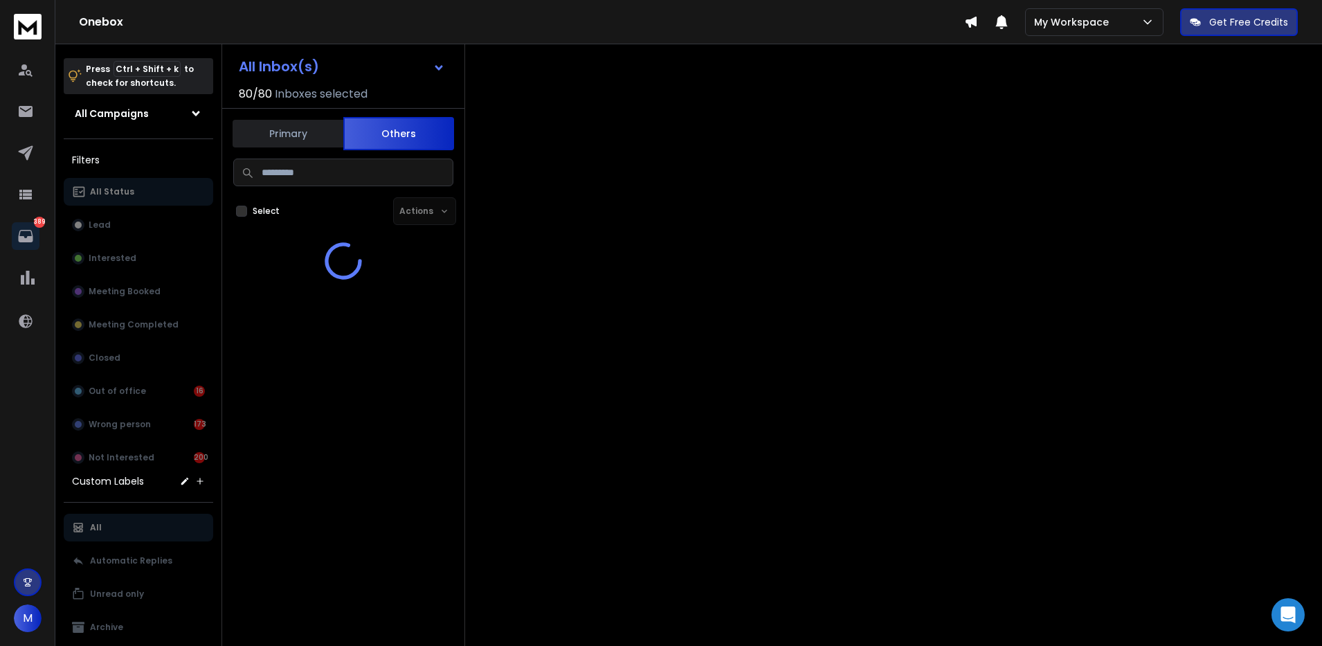
click at [366, 136] on button "Others" at bounding box center [398, 133] width 111 height 33
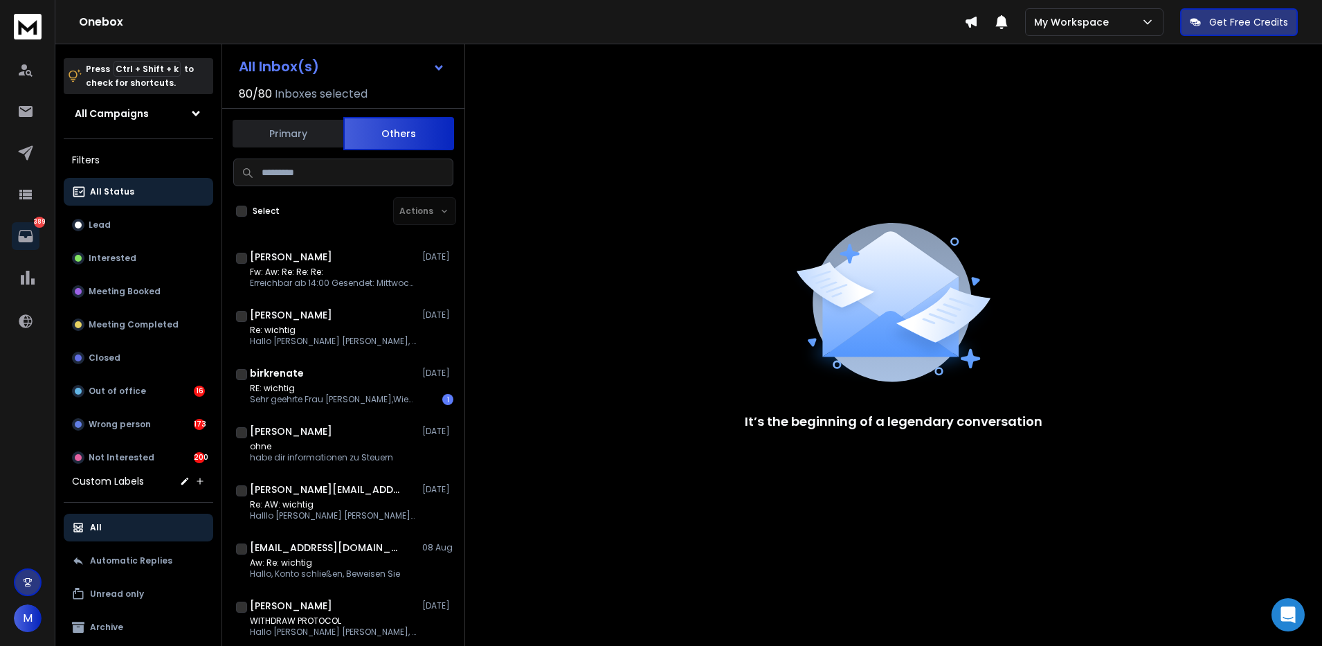
click at [367, 135] on button "Others" at bounding box center [398, 133] width 111 height 33
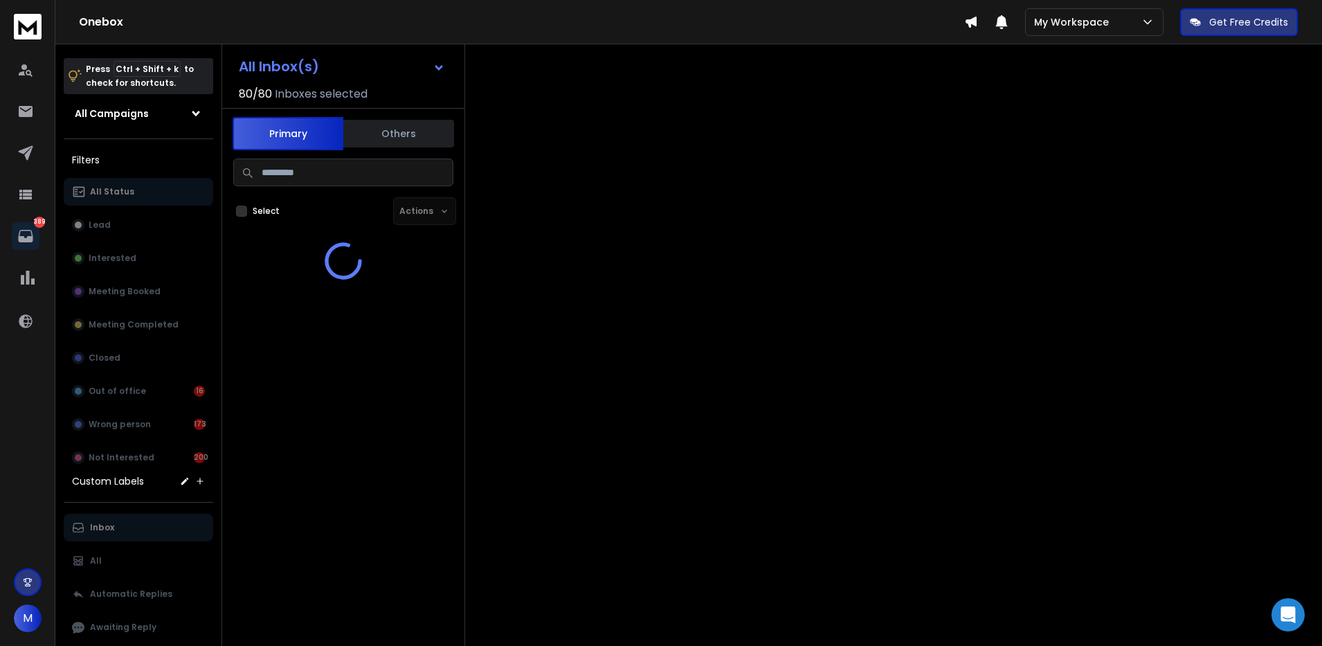
click at [318, 126] on button "Primary" at bounding box center [288, 133] width 111 height 33
